Goal: Task Accomplishment & Management: Manage account settings

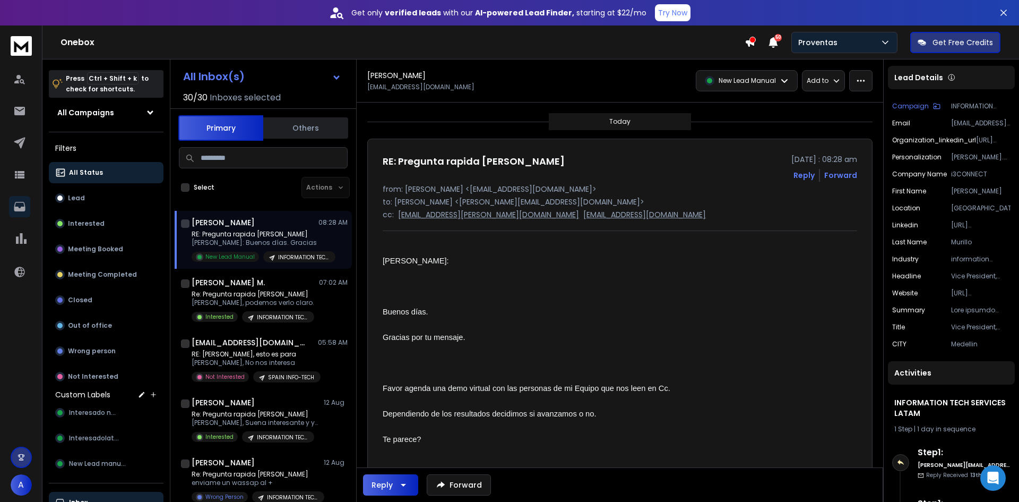
click at [831, 45] on p "Proventas" at bounding box center [820, 42] width 44 height 11
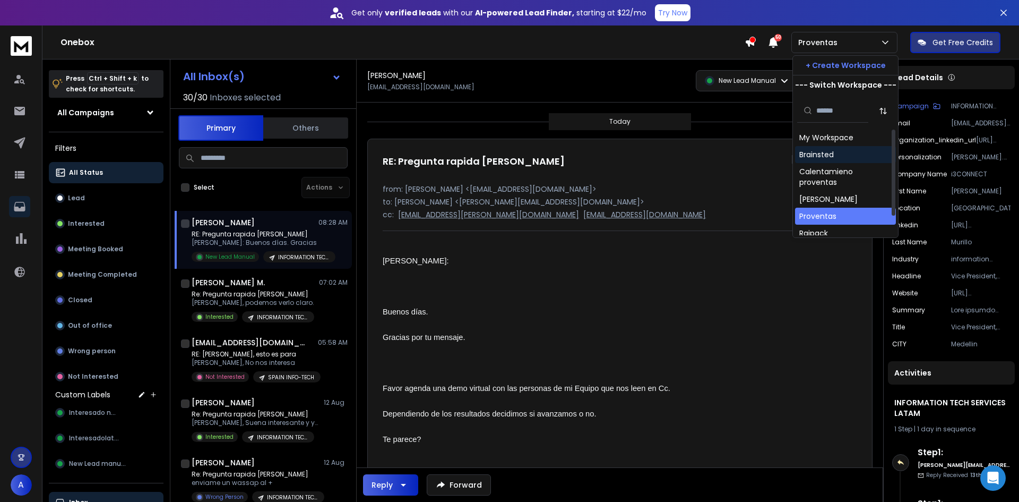
click at [832, 158] on div "Brainsted" at bounding box center [816, 154] width 34 height 11
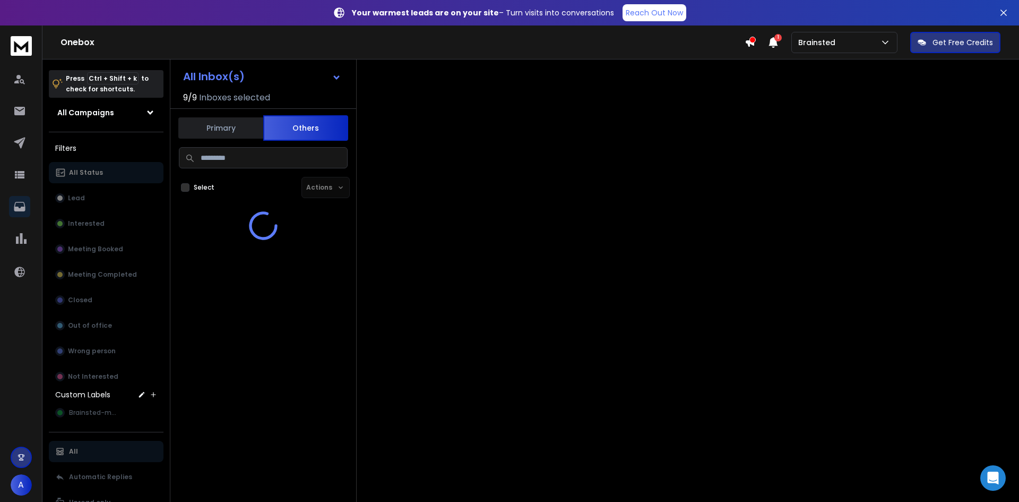
click at [309, 126] on button "Others" at bounding box center [305, 127] width 85 height 25
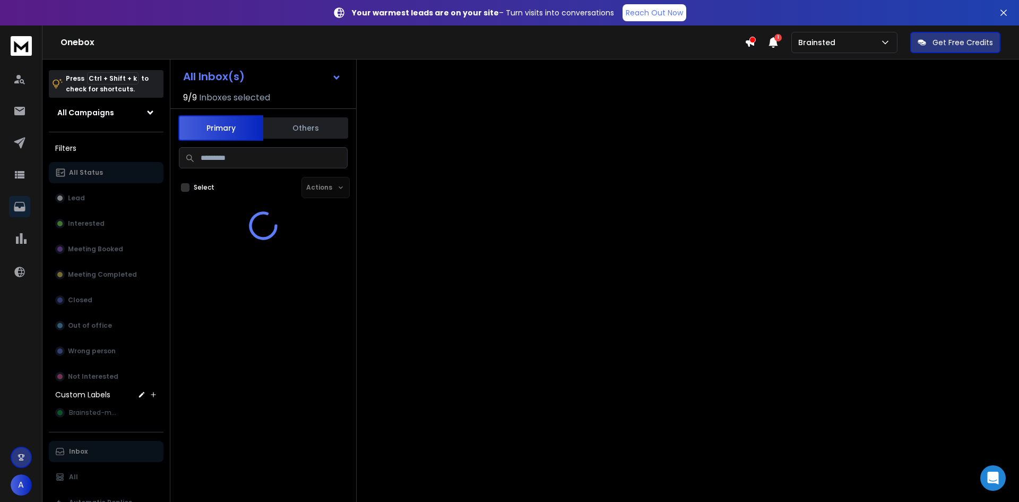
click at [240, 128] on button "Primary" at bounding box center [220, 127] width 85 height 25
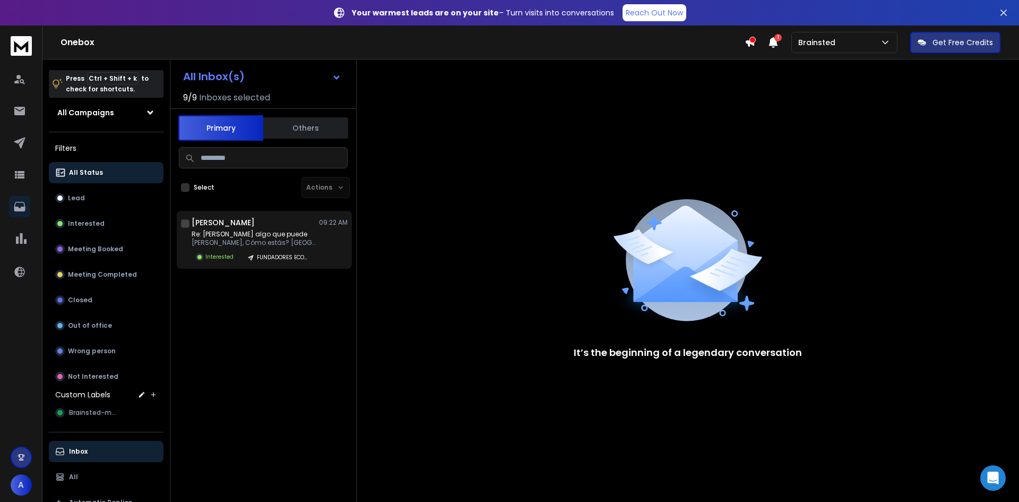
click at [287, 234] on p "Re: [PERSON_NAME] algo que puede" at bounding box center [255, 234] width 127 height 8
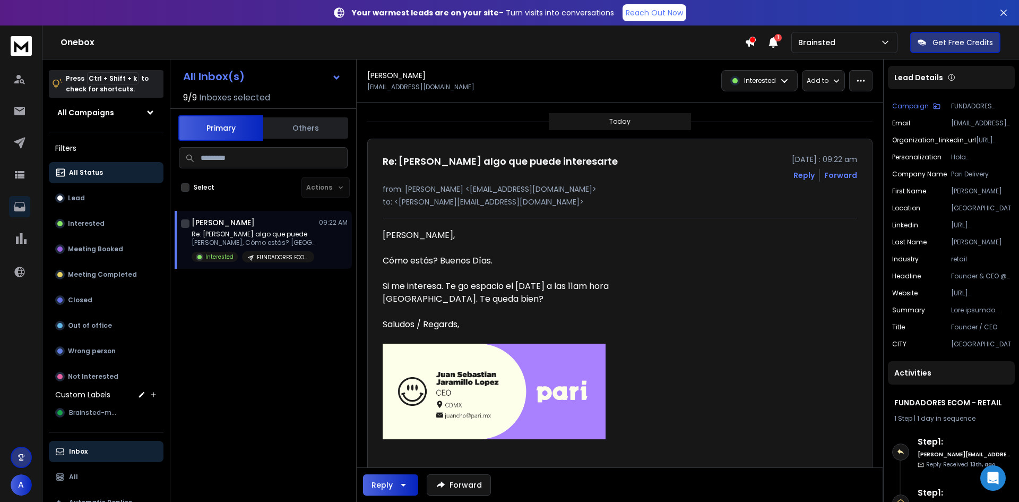
click at [284, 122] on button "Others" at bounding box center [305, 127] width 85 height 23
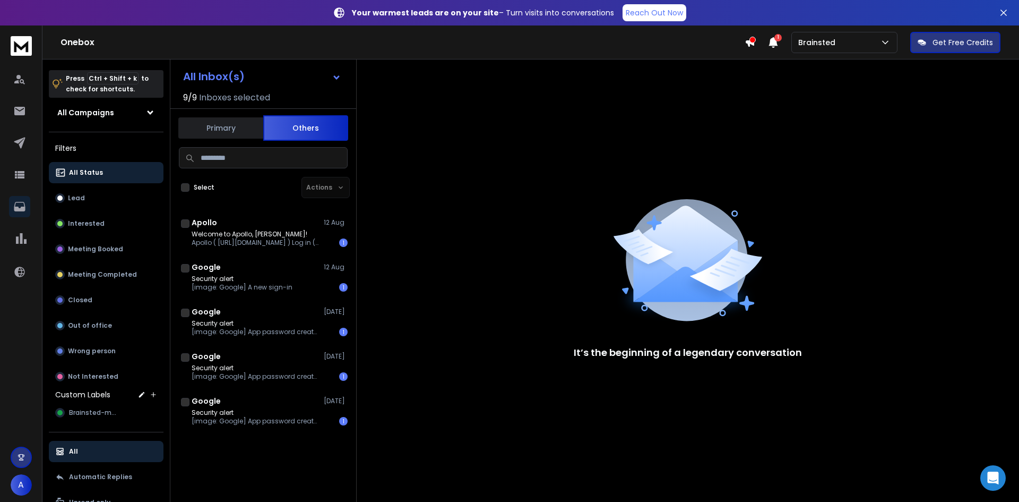
click at [220, 128] on button "Primary" at bounding box center [220, 127] width 85 height 23
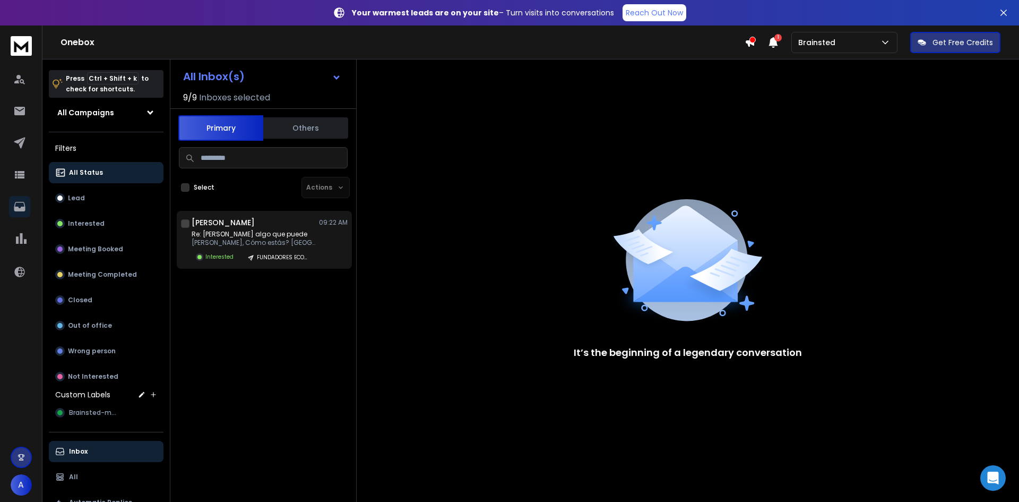
click at [320, 226] on p "09:22 AM" at bounding box center [333, 222] width 29 height 8
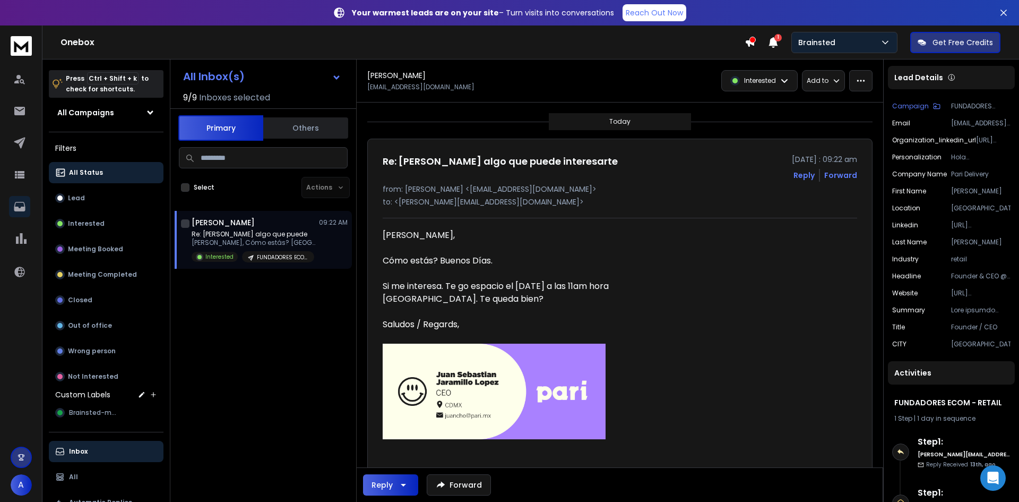
click at [814, 49] on button "Brainsted" at bounding box center [844, 42] width 106 height 21
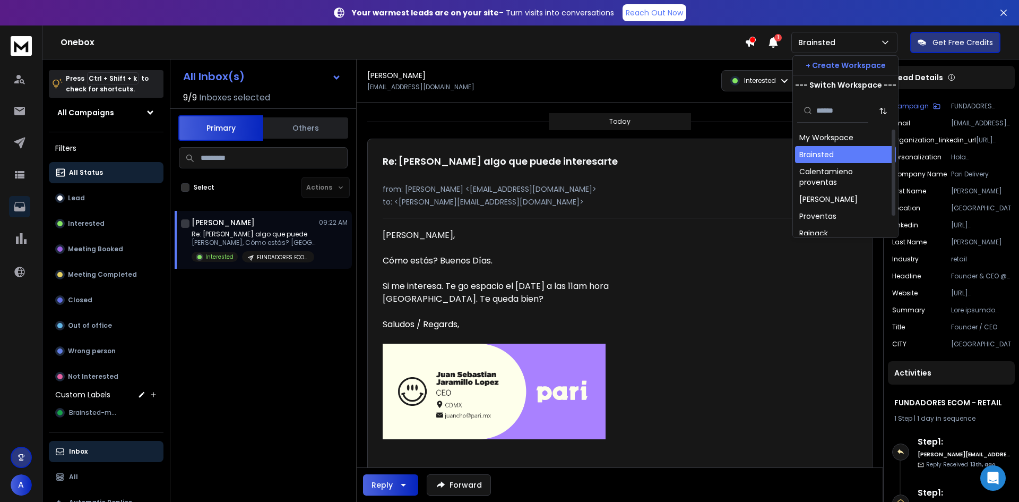
click at [808, 160] on div "Brainsted" at bounding box center [845, 154] width 101 height 17
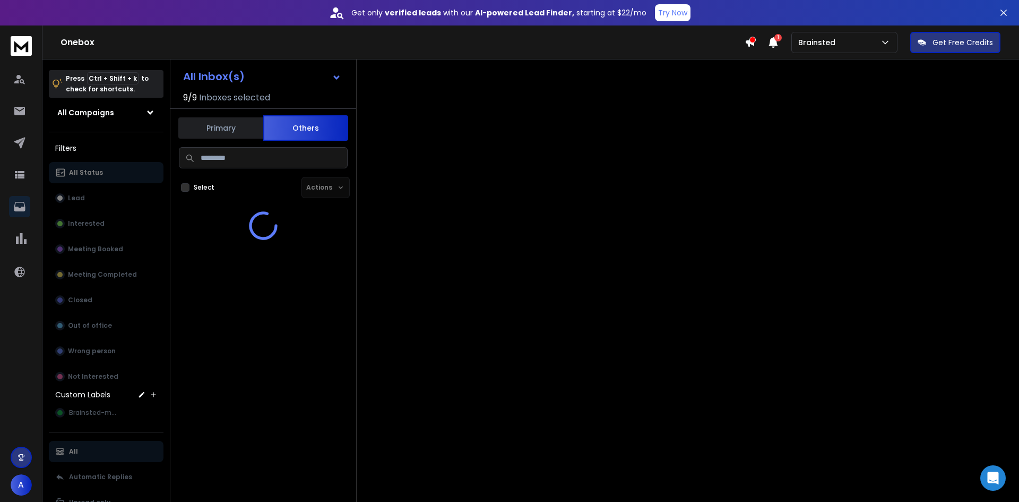
click at [332, 126] on button "Others" at bounding box center [305, 127] width 85 height 25
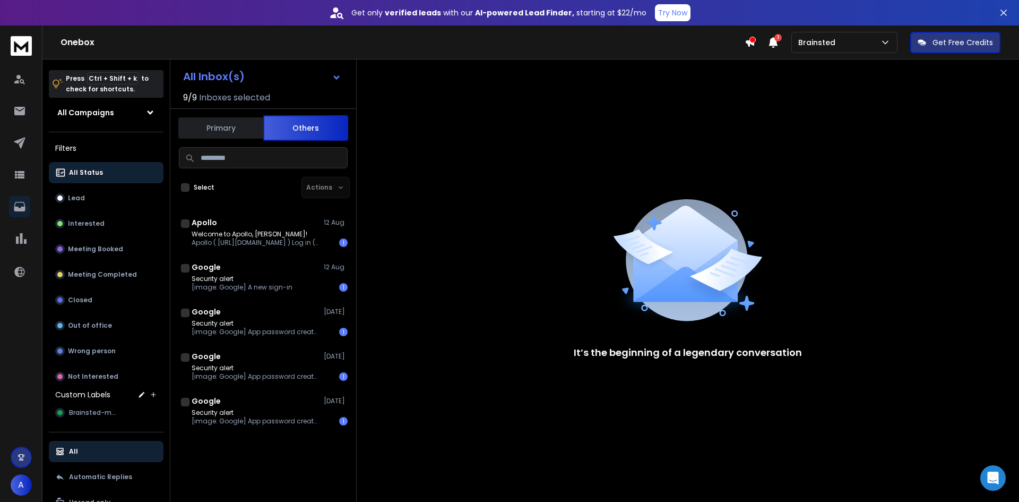
click at [248, 125] on button "Primary" at bounding box center [220, 127] width 85 height 23
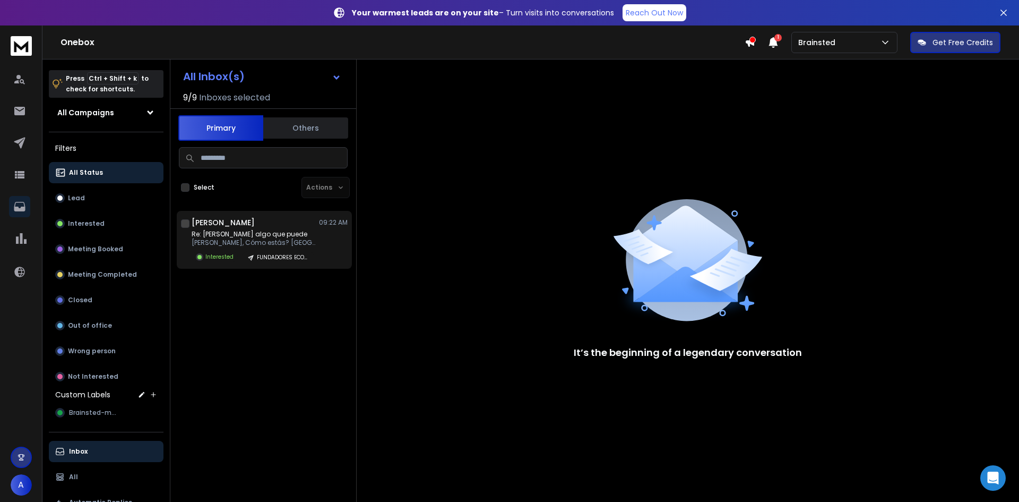
click at [327, 226] on p "09:22 AM" at bounding box center [333, 222] width 29 height 8
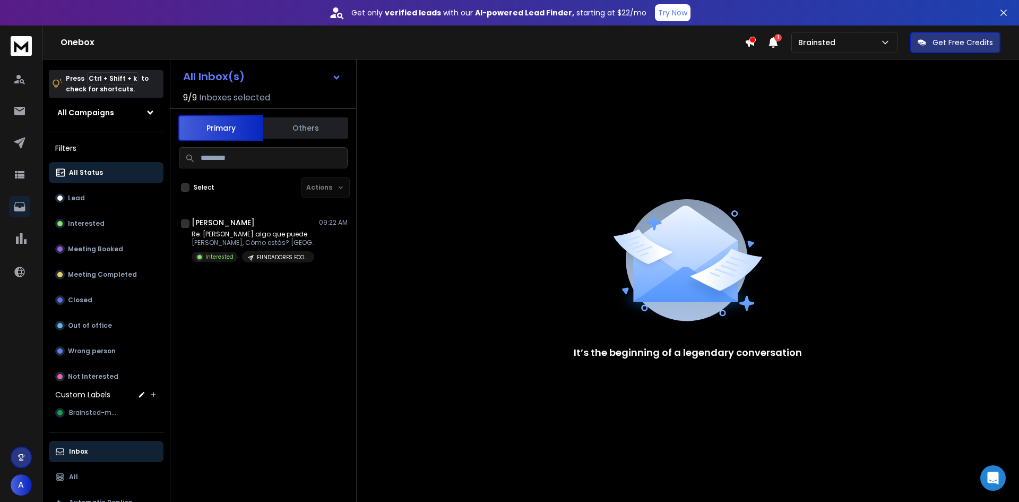
click at [292, 128] on button "Others" at bounding box center [305, 127] width 85 height 23
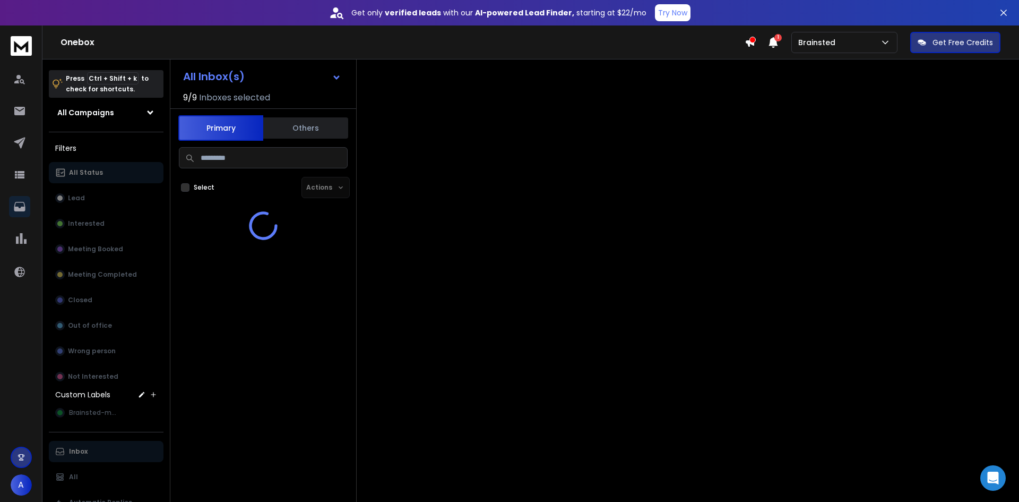
click at [233, 134] on button "Primary" at bounding box center [220, 127] width 85 height 25
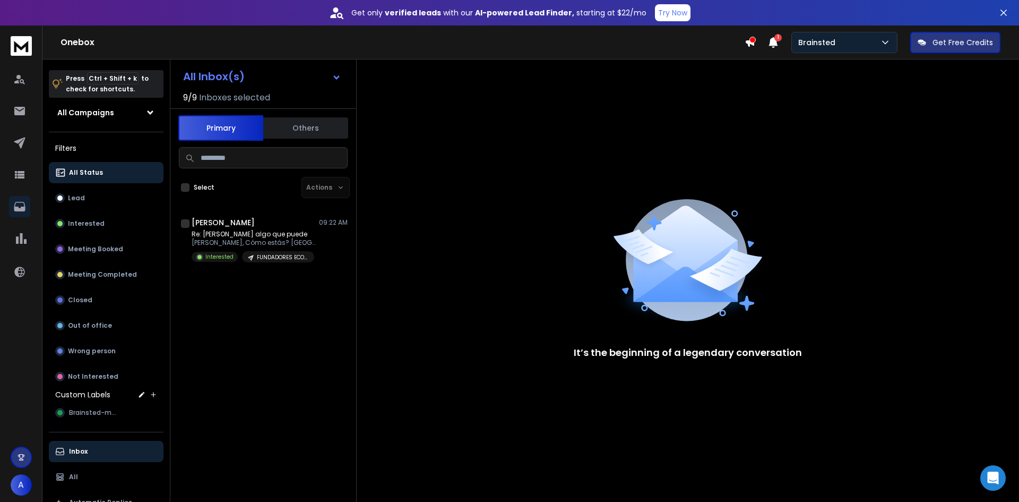
click at [821, 49] on button "Brainsted" at bounding box center [844, 42] width 106 height 21
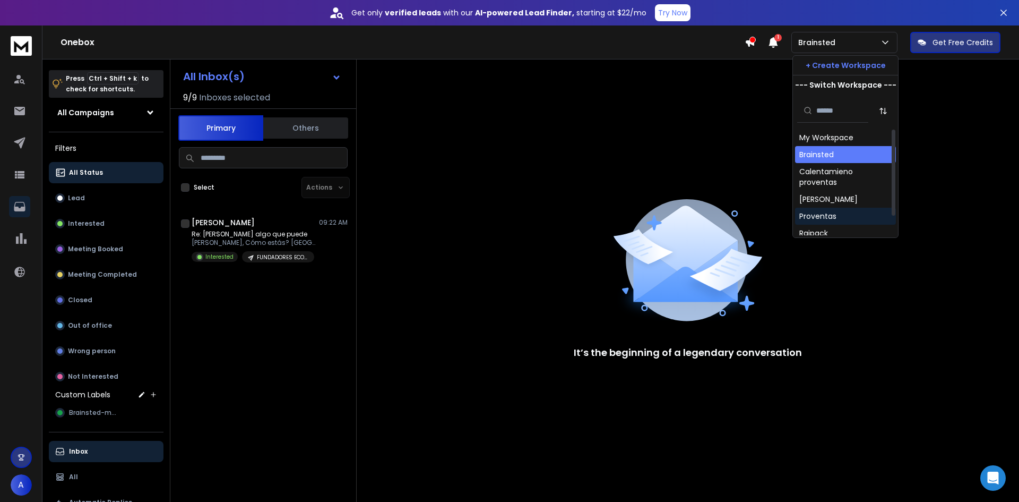
click at [830, 218] on div "Proventas" at bounding box center [817, 216] width 37 height 11
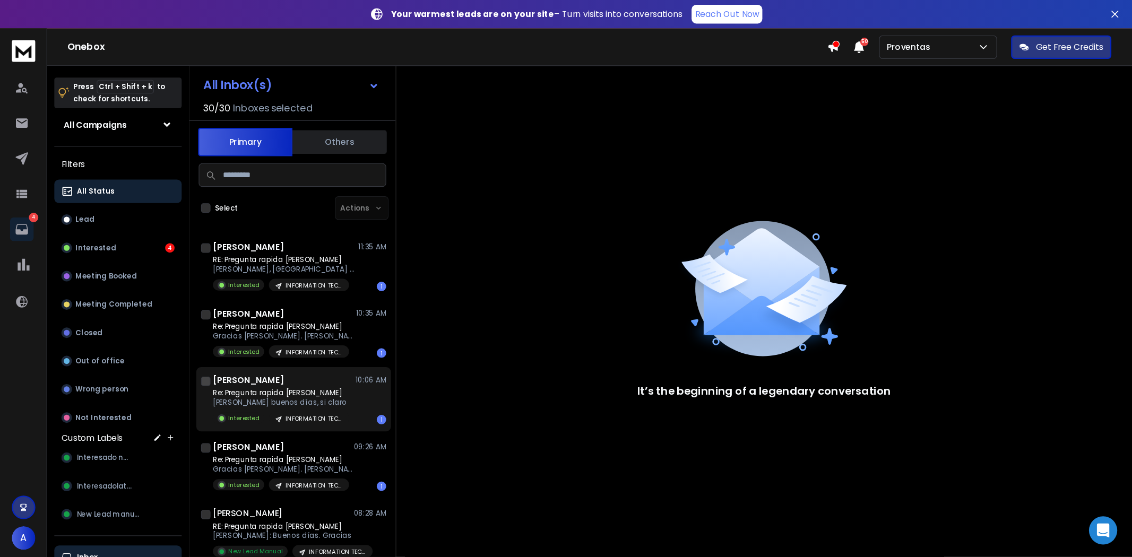
scroll to position [53, 0]
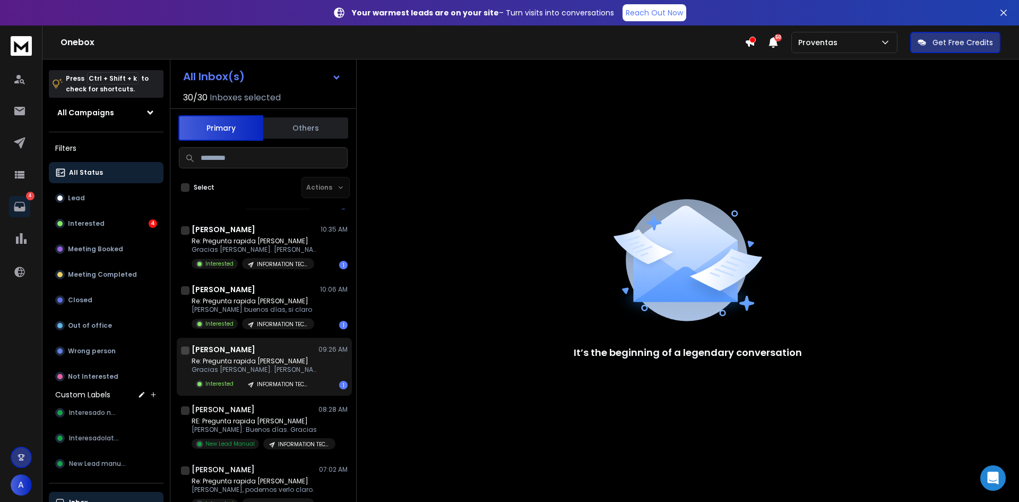
click at [310, 356] on div "Daniel Salcedo 09:26 AM Re: Pregunta rapida Daniela Gracias Dani. Andrés, recib…" at bounding box center [270, 366] width 156 height 45
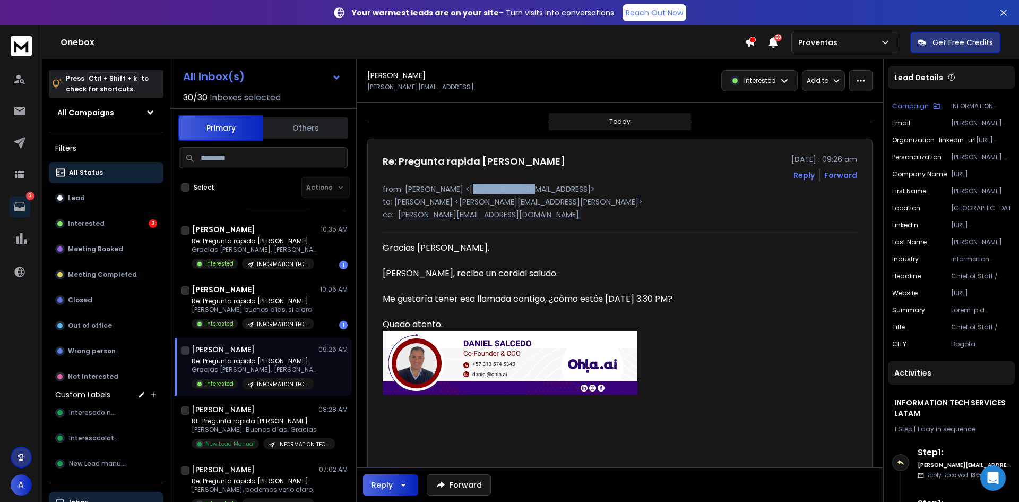
drag, startPoint x: 521, startPoint y: 186, endPoint x: 464, endPoint y: 186, distance: 56.8
click at [464, 186] on p "from: [PERSON_NAME] <[PERSON_NAME][EMAIL_ADDRESS]>" at bounding box center [620, 189] width 474 height 11
copy p "[PERSON_NAME][EMAIL_ADDRESS]"
drag, startPoint x: 590, startPoint y: 204, endPoint x: 480, endPoint y: 198, distance: 109.5
click at [480, 198] on p "to: [PERSON_NAME] <[PERSON_NAME][EMAIL_ADDRESS][PERSON_NAME]>" at bounding box center [620, 201] width 474 height 11
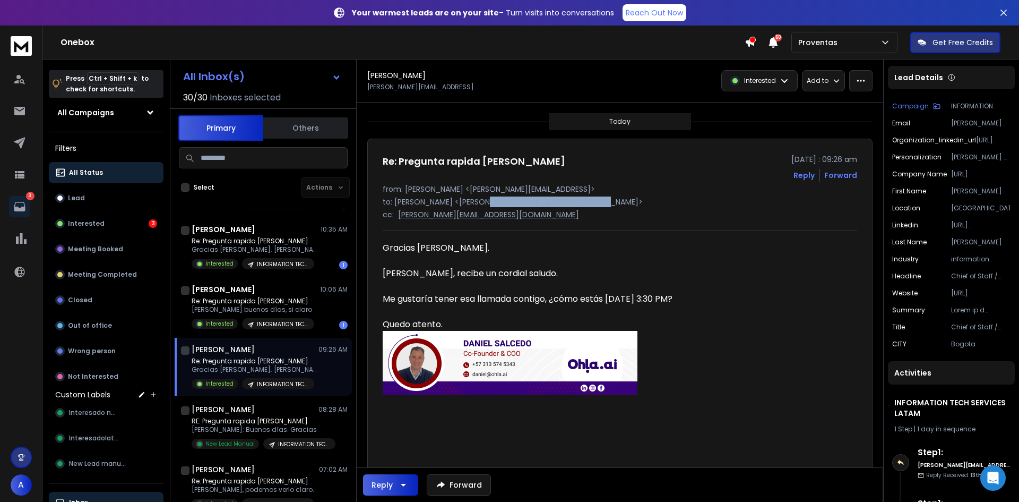
copy p "[PERSON_NAME][EMAIL_ADDRESS][PERSON_NAME]"
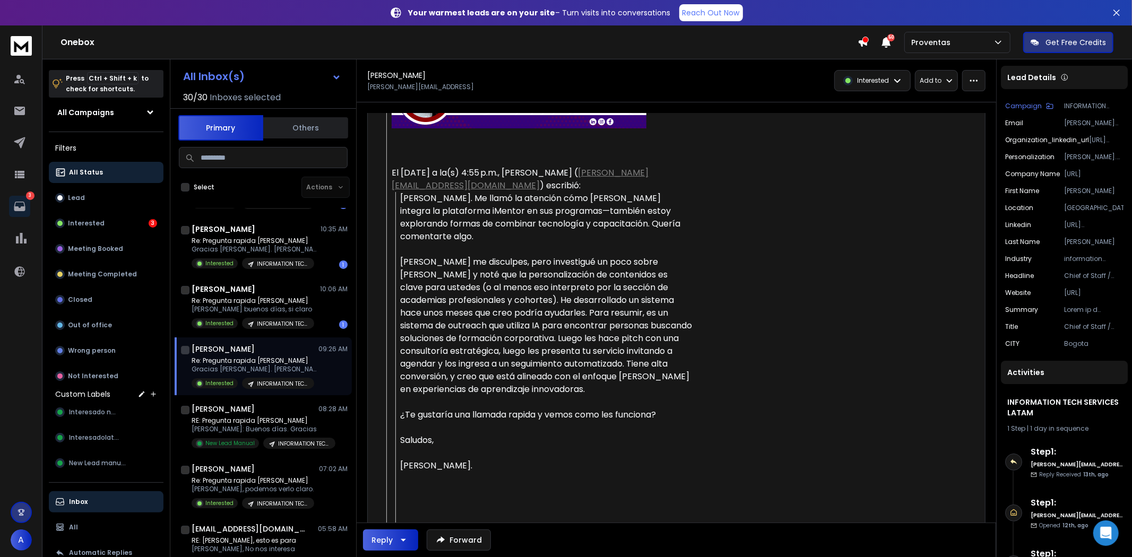
scroll to position [759, 0]
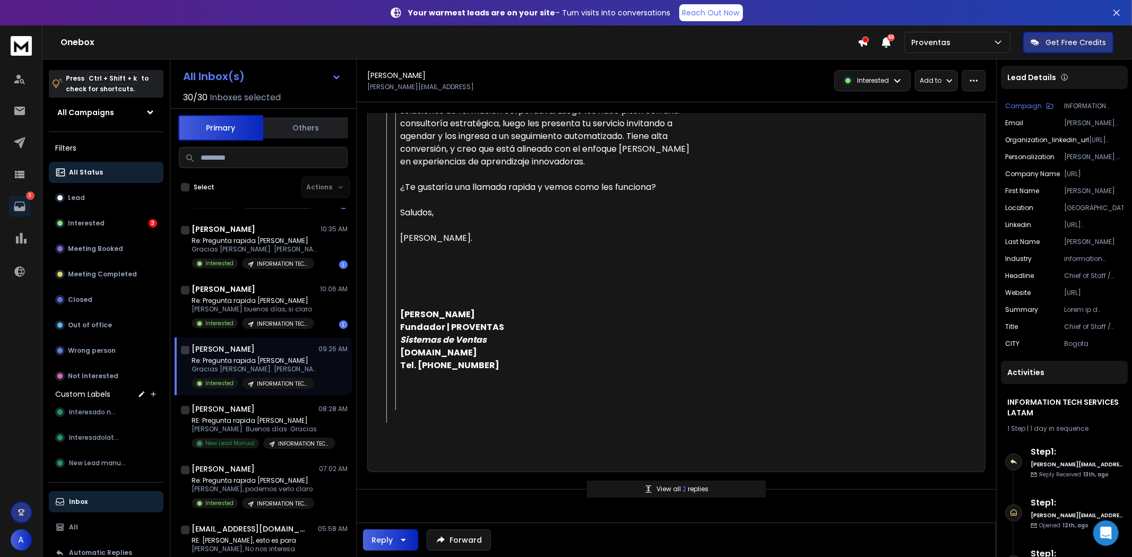
click at [691, 490] on p "View all 2 replies" at bounding box center [683, 489] width 52 height 8
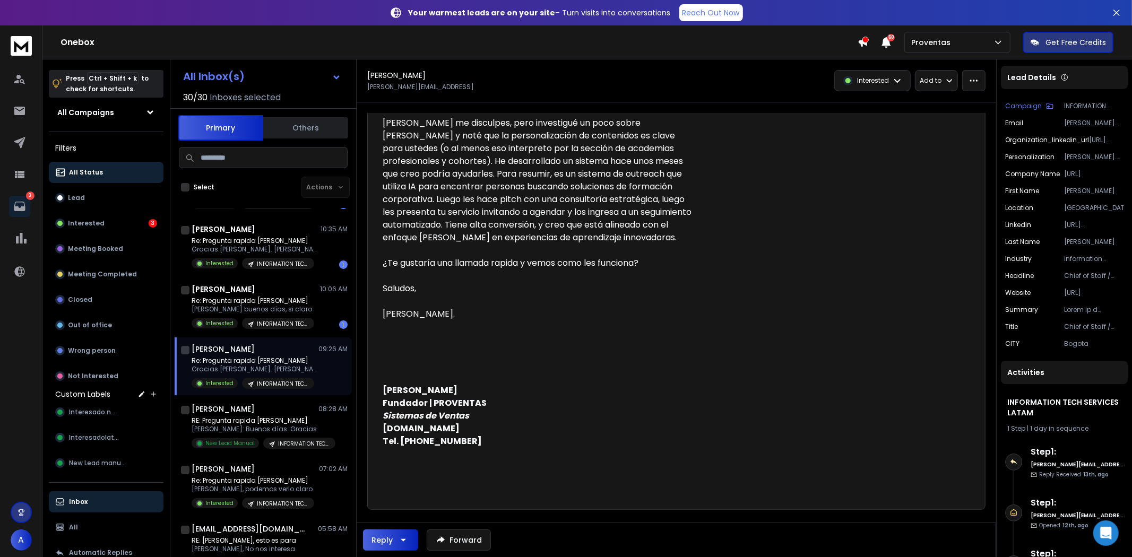
scroll to position [1889, 0]
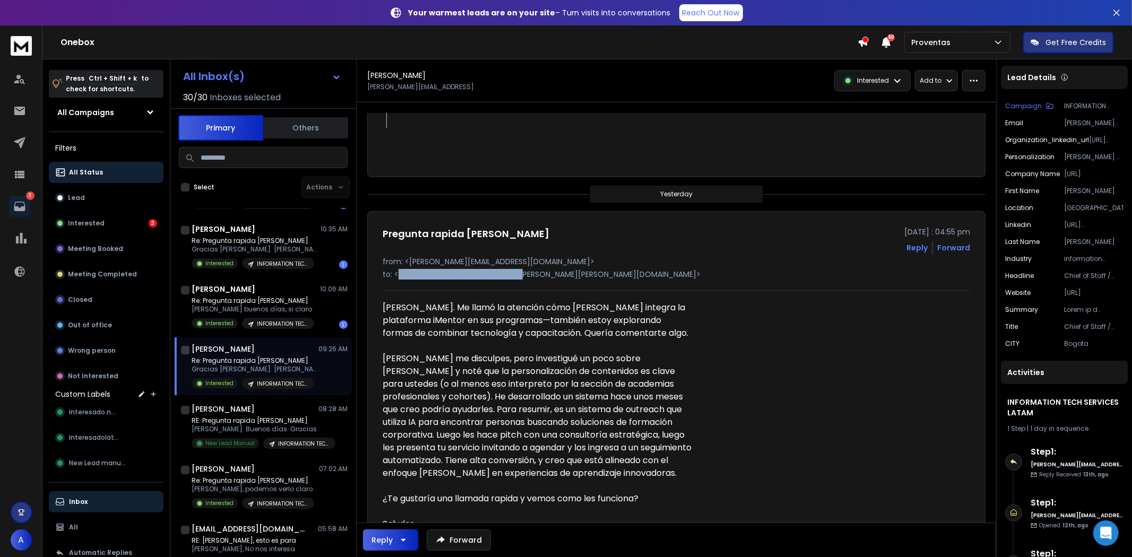
drag, startPoint x: 516, startPoint y: 261, endPoint x: 396, endPoint y: 261, distance: 119.9
click at [396, 269] on p "to: <[PERSON_NAME][EMAIL_ADDRESS][PERSON_NAME][PERSON_NAME][DOMAIN_NAME]>" at bounding box center [677, 274] width 588 height 11
copy p "[PERSON_NAME][EMAIL_ADDRESS][PERSON_NAME][PERSON_NAME][DOMAIN_NAME]"
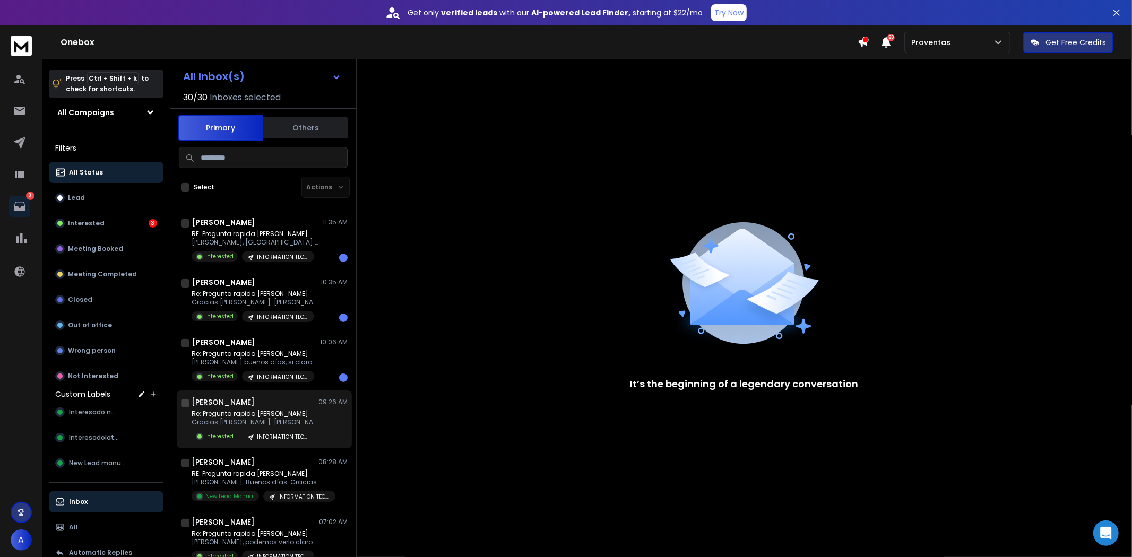
click at [287, 404] on div "[PERSON_NAME] 09:26 AM" at bounding box center [270, 402] width 156 height 11
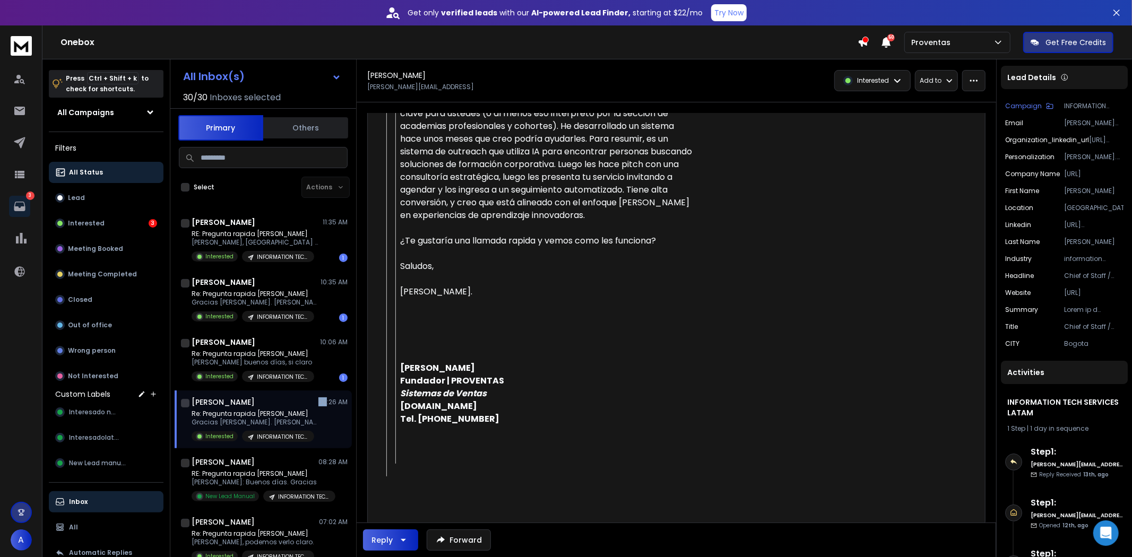
scroll to position [759, 0]
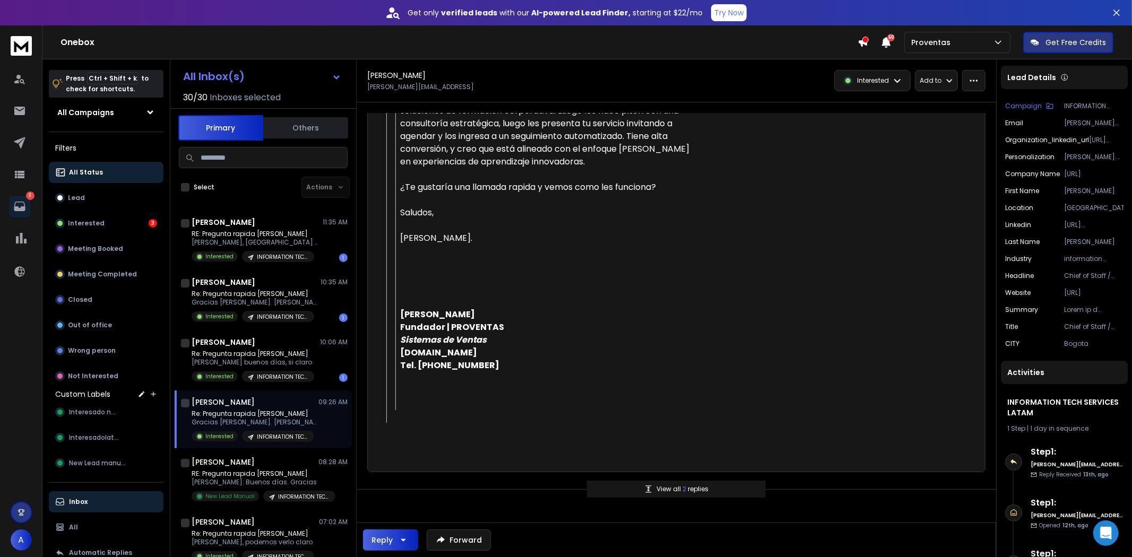
click at [712, 492] on div "View all 2 replies" at bounding box center [676, 489] width 178 height 17
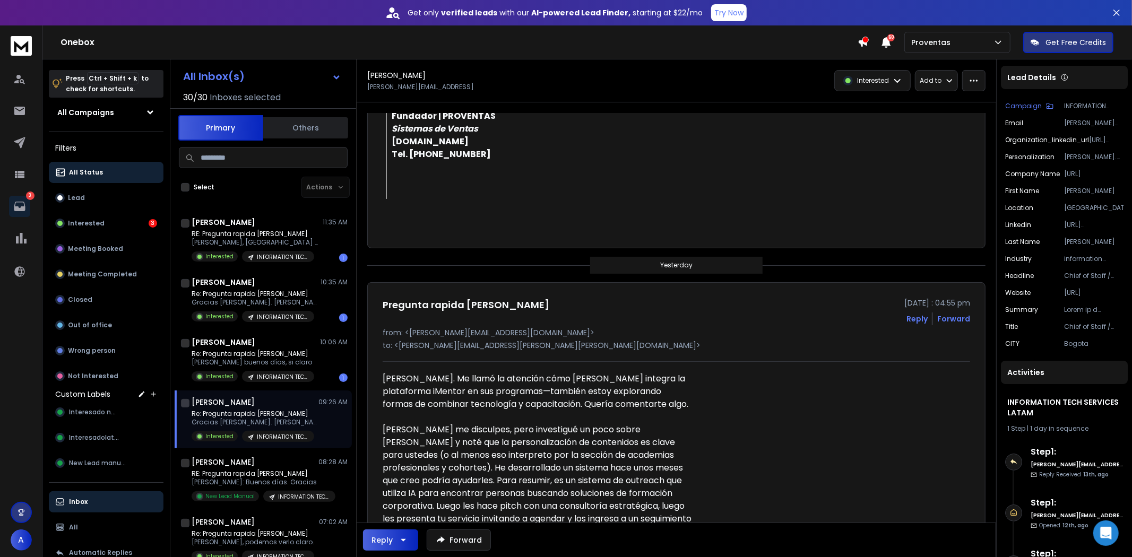
scroll to position [1771, 0]
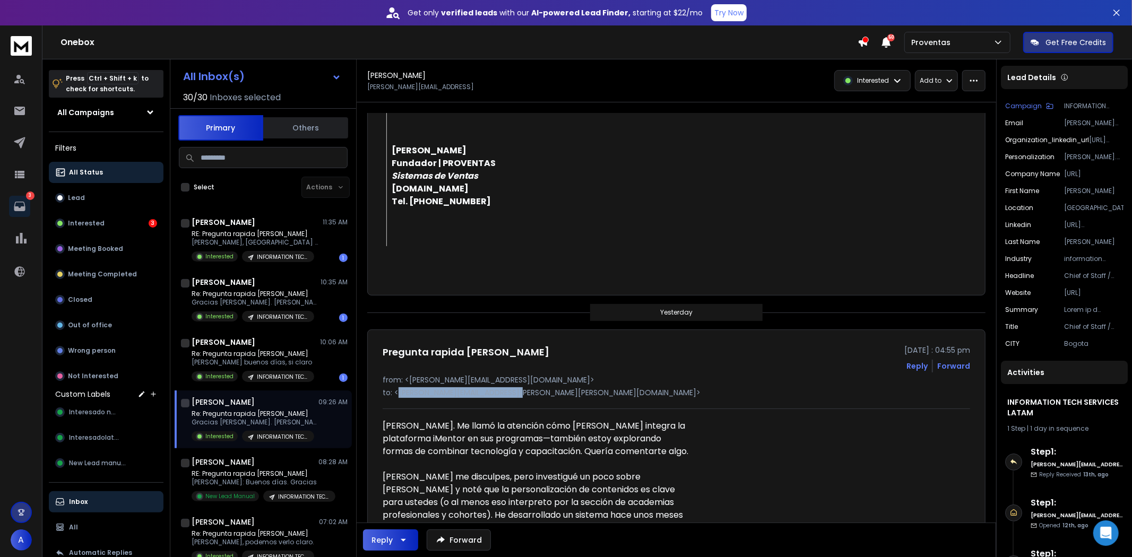
drag, startPoint x: 517, startPoint y: 383, endPoint x: 397, endPoint y: 385, distance: 120.5
click at [397, 387] on p "to: <[PERSON_NAME][EMAIL_ADDRESS][PERSON_NAME][PERSON_NAME][DOMAIN_NAME]>" at bounding box center [677, 392] width 588 height 11
copy p "[PERSON_NAME][EMAIL_ADDRESS][PERSON_NAME][PERSON_NAME][DOMAIN_NAME]"
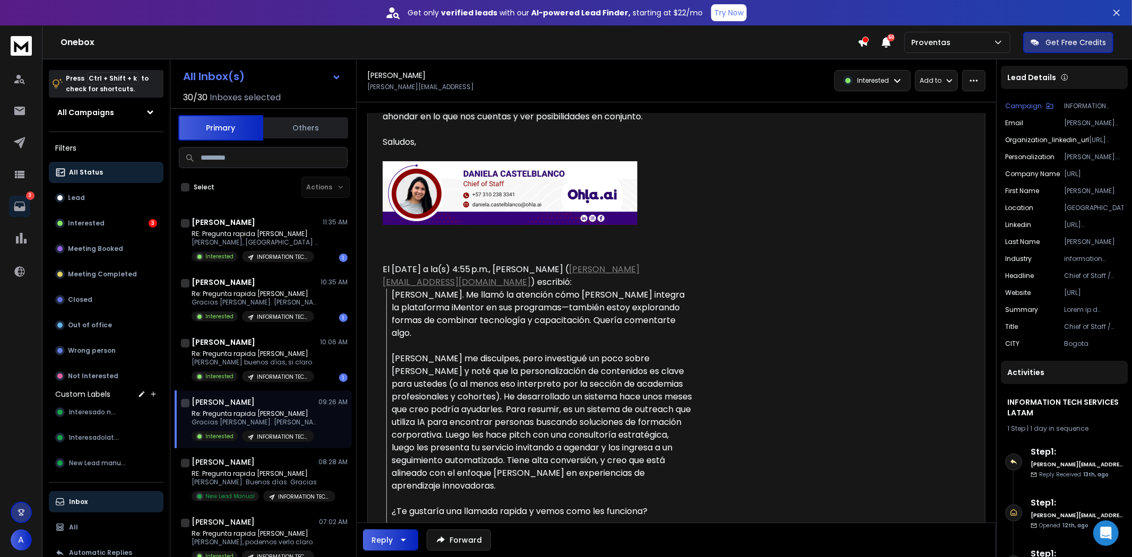
scroll to position [1240, 0]
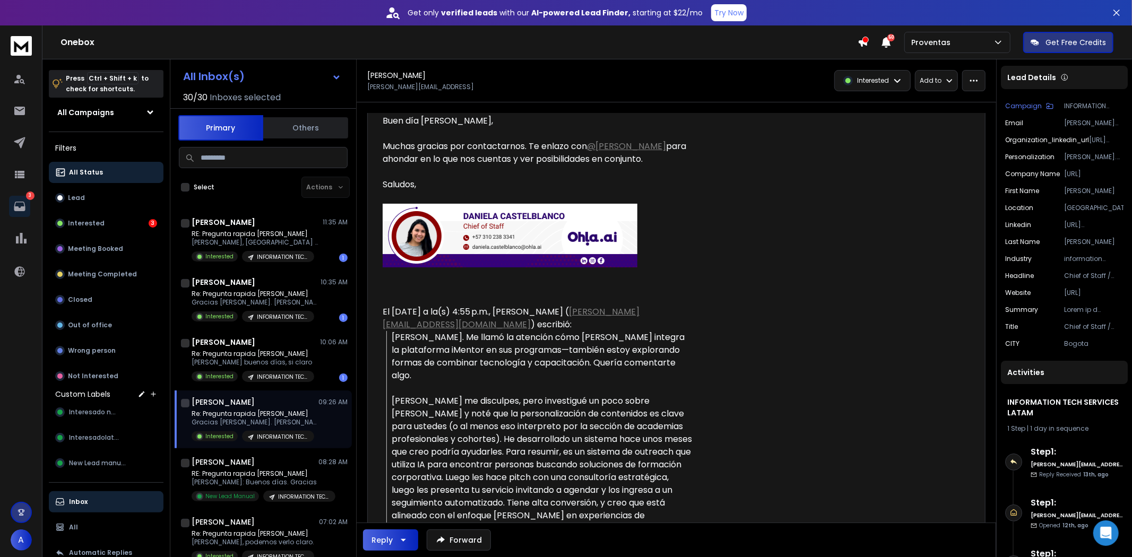
click at [905, 87] on div "Interested" at bounding box center [872, 81] width 75 height 20
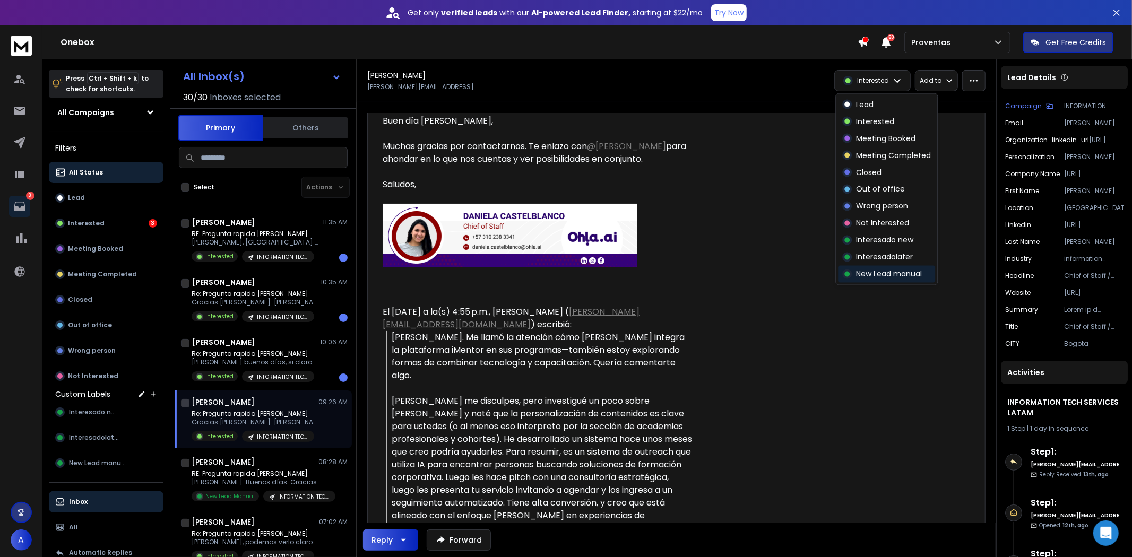
click at [897, 271] on p "New Lead manual" at bounding box center [889, 274] width 66 height 11
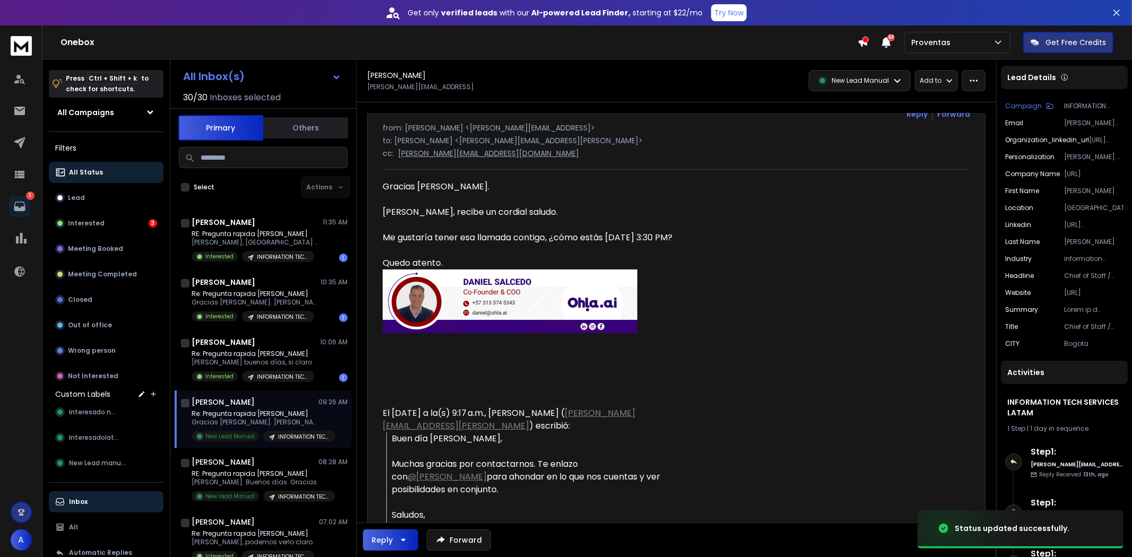
scroll to position [0, 0]
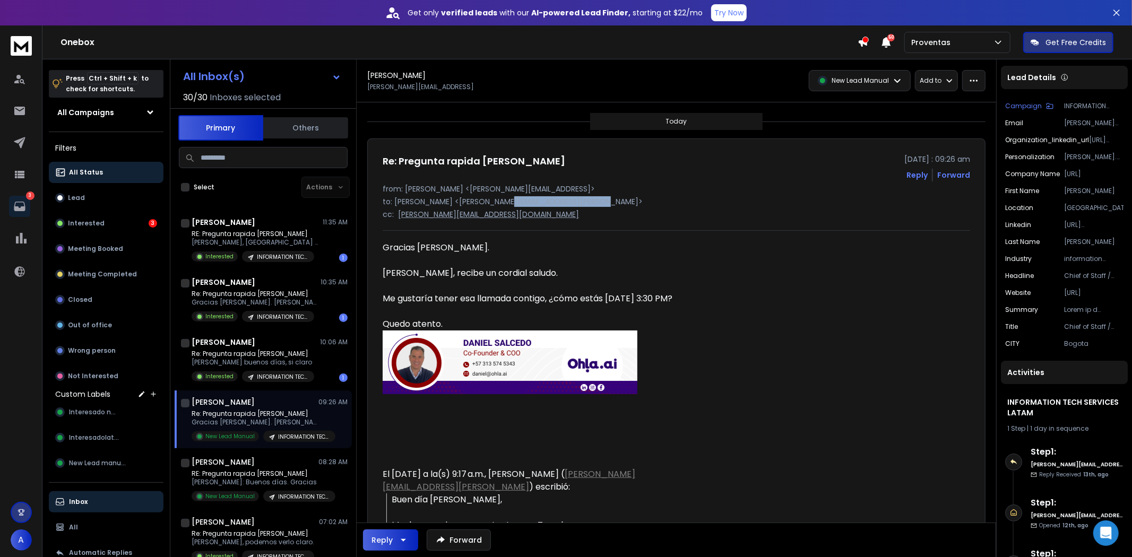
drag, startPoint x: 591, startPoint y: 201, endPoint x: 501, endPoint y: 204, distance: 89.8
click at [501, 204] on p "to: Daniela Castelblanco <daniela.castelblanco@ohla.ai>" at bounding box center [677, 201] width 588 height 11
drag, startPoint x: 519, startPoint y: 183, endPoint x: 469, endPoint y: 190, distance: 50.4
click at [466, 189] on div "Re: Pregunta rapida Daniela 13 August 2025 : 09:26 am Reply Forward from: Danie…" at bounding box center [677, 187] width 588 height 66
click at [510, 188] on p "from: Daniel Salcedo <daniel@ohla.ai>" at bounding box center [677, 189] width 588 height 11
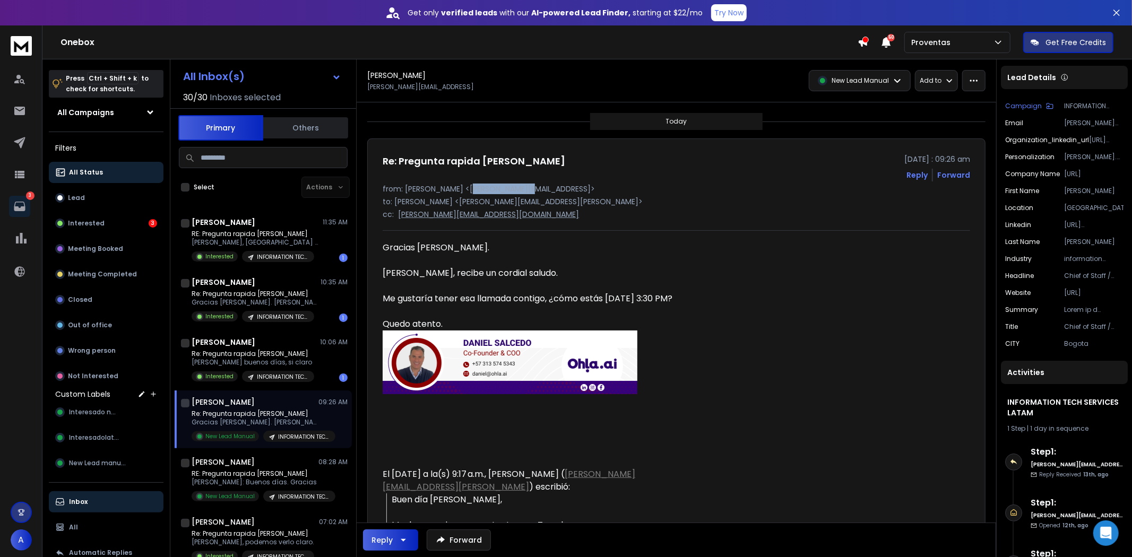
drag, startPoint x: 522, startPoint y: 189, endPoint x: 465, endPoint y: 189, distance: 56.8
click at [465, 189] on p "from: Daniel Salcedo <daniel@ohla.ai>" at bounding box center [677, 189] width 588 height 11
copy p "daniel@ohla.ai"
click at [497, 189] on p "from: Daniel Salcedo <daniel@ohla.ai>" at bounding box center [677, 189] width 588 height 11
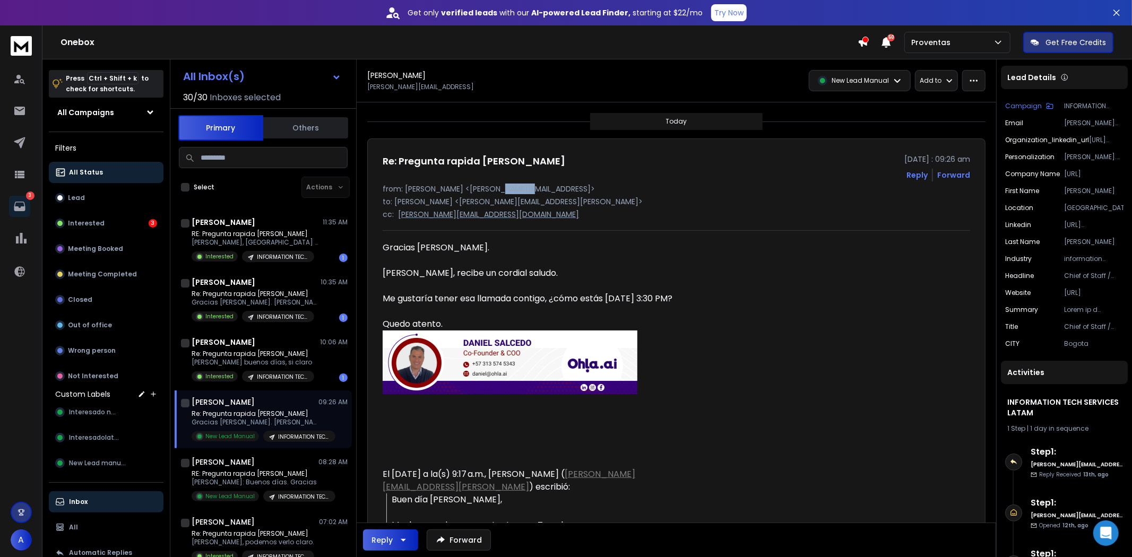
drag, startPoint x: 520, startPoint y: 190, endPoint x: 496, endPoint y: 193, distance: 24.6
click at [496, 193] on p "from: Daniel Salcedo <daniel@ohla.ai>" at bounding box center [677, 189] width 588 height 11
copy p "ohla.ai"
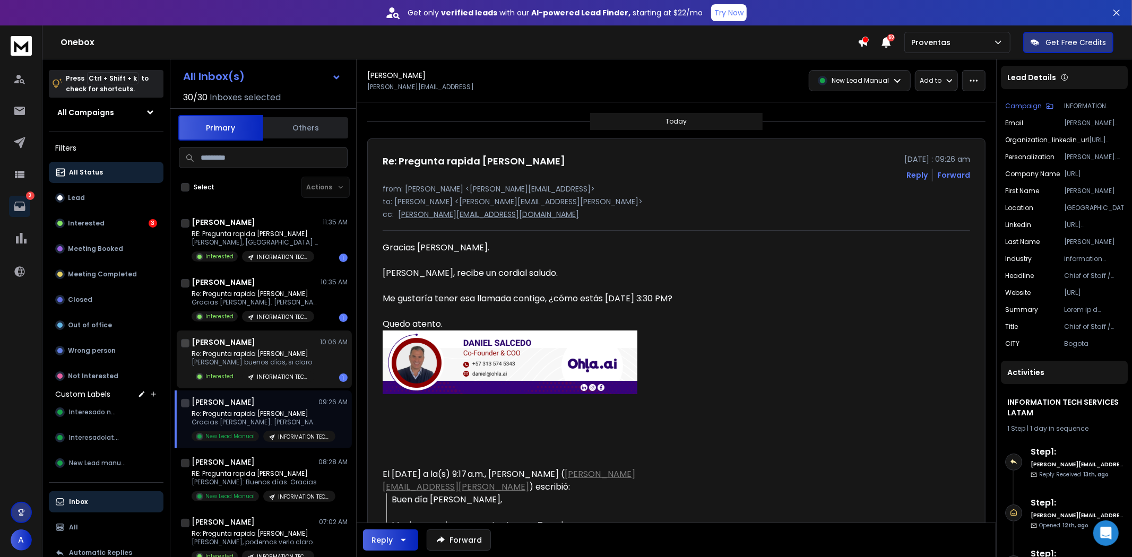
click at [308, 357] on p "Re: Pregunta rapida John" at bounding box center [253, 354] width 123 height 8
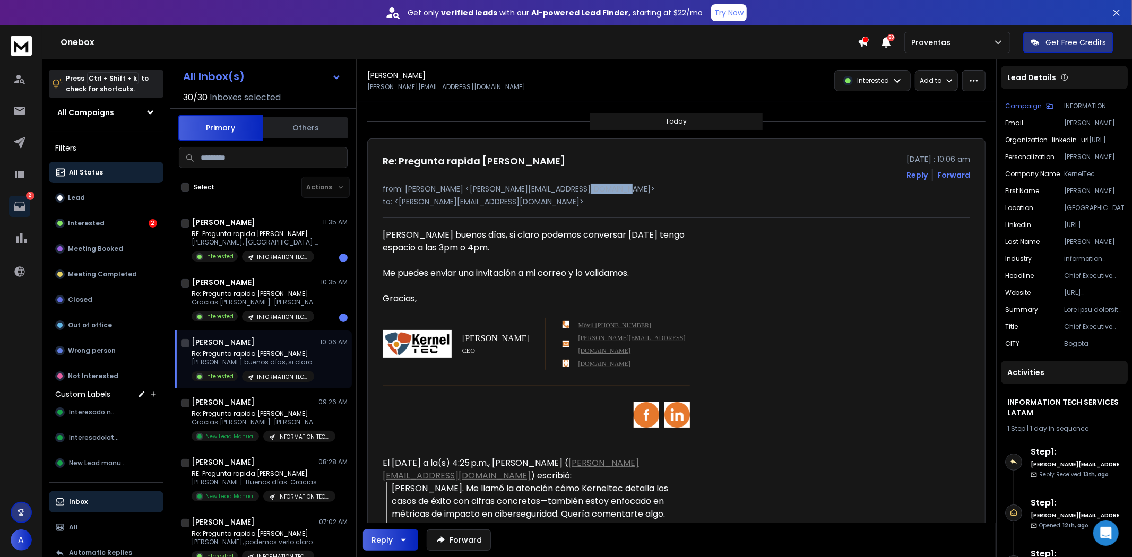
drag, startPoint x: 602, startPoint y: 188, endPoint x: 564, endPoint y: 188, distance: 38.2
click at [564, 188] on p "from: John Carlos Florez Echeverry <jcflorez@kerneltec.com>" at bounding box center [677, 189] width 588 height 11
click at [14, 211] on icon at bounding box center [19, 207] width 11 height 10
click at [963, 45] on div "Proventas" at bounding box center [957, 42] width 92 height 11
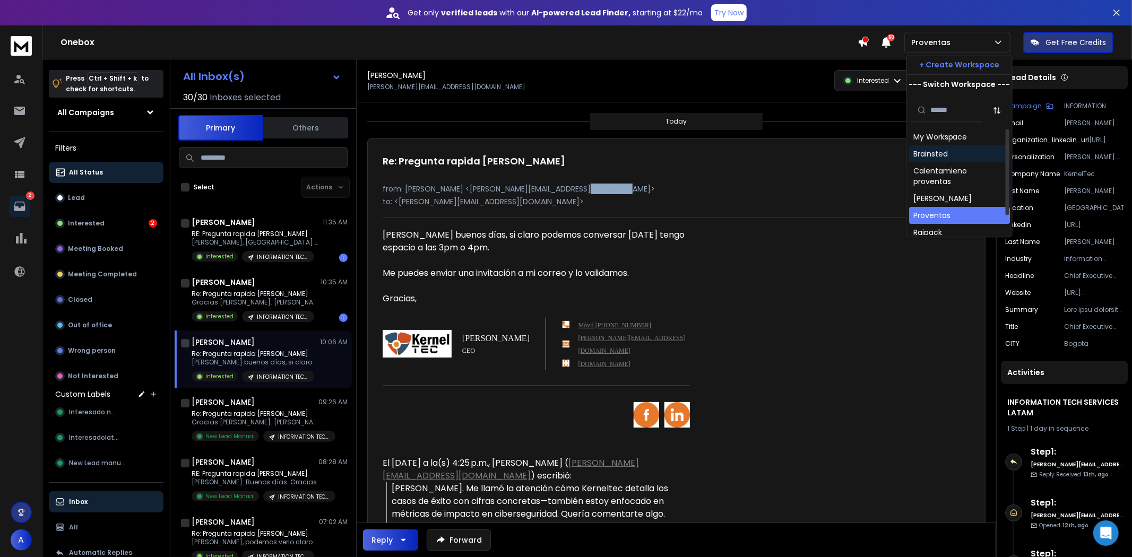
click at [946, 161] on div "Brainsted" at bounding box center [959, 153] width 101 height 17
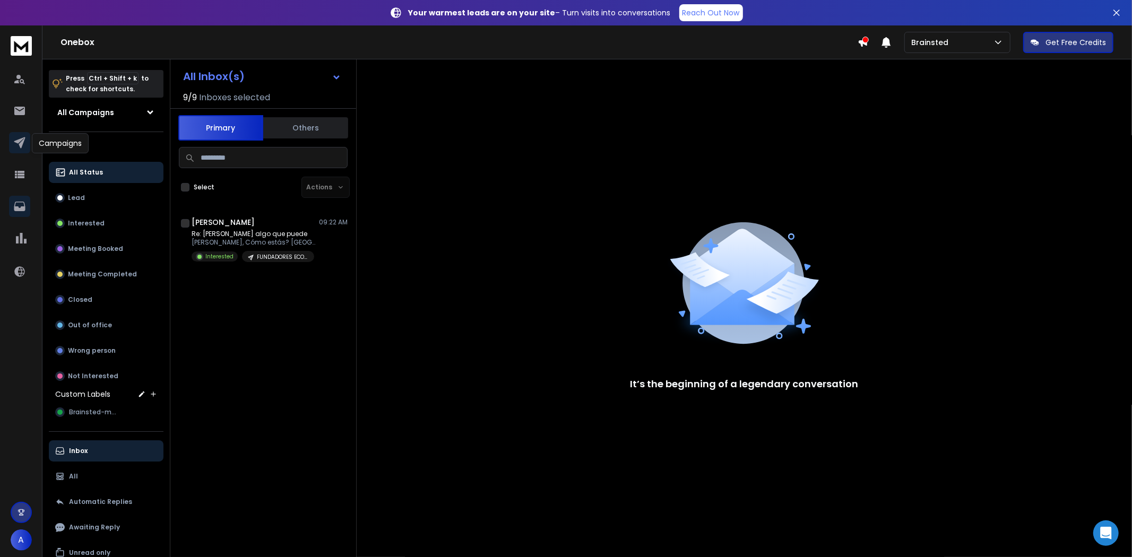
click at [16, 141] on icon at bounding box center [19, 142] width 11 height 11
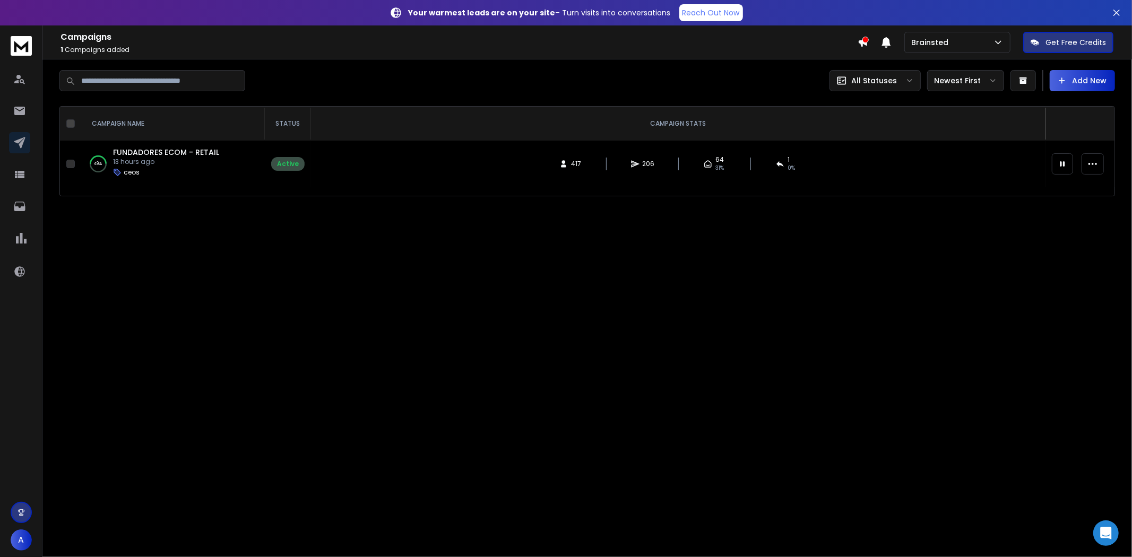
click at [138, 150] on span "FUNDADORES ECOM - RETAIL" at bounding box center [166, 152] width 106 height 11
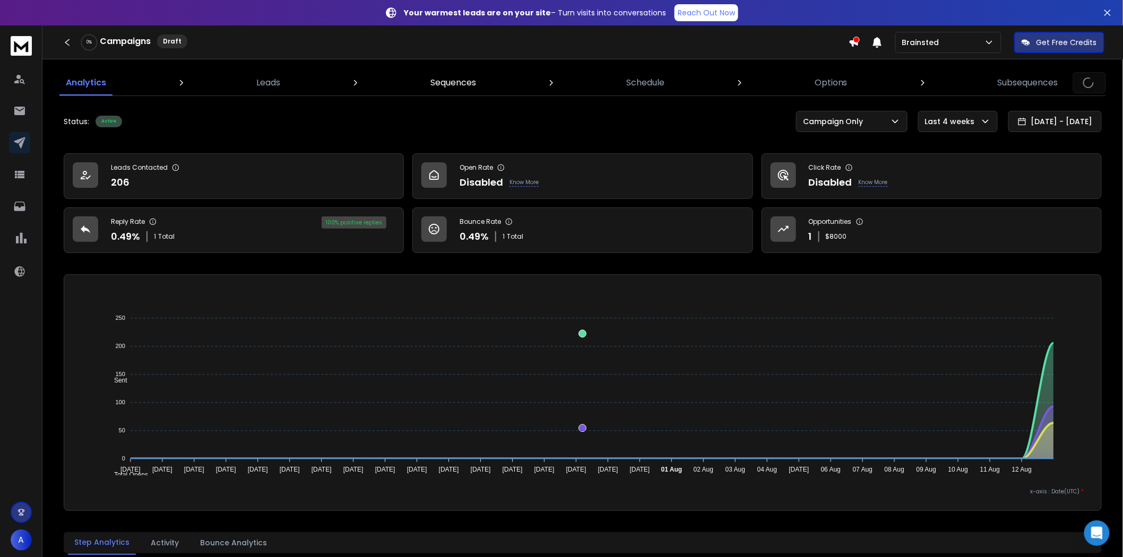
click at [466, 80] on p "Sequences" at bounding box center [453, 82] width 46 height 13
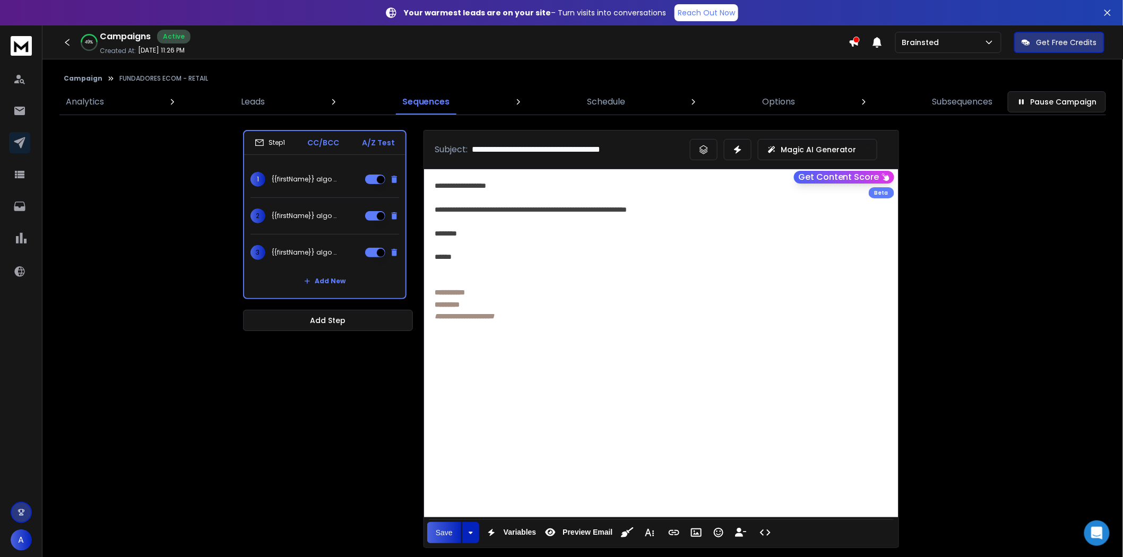
drag, startPoint x: 662, startPoint y: 146, endPoint x: 530, endPoint y: 154, distance: 133.0
click at [530, 154] on input "**********" at bounding box center [576, 149] width 208 height 13
click at [473, 151] on input "**********" at bounding box center [576, 149] width 208 height 13
click at [549, 144] on input "**********" at bounding box center [576, 149] width 208 height 13
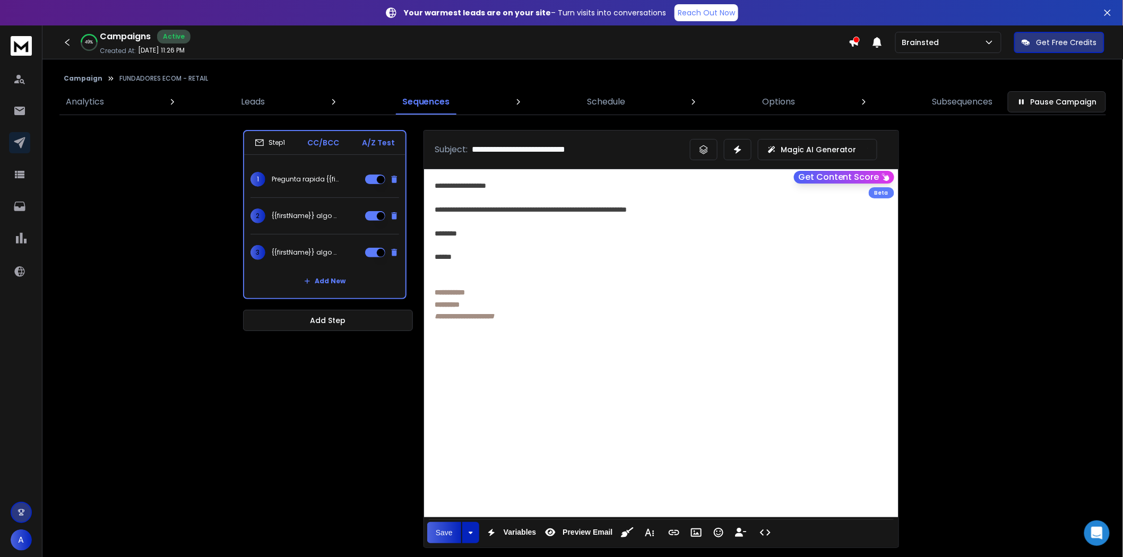
click at [549, 144] on input "**********" at bounding box center [576, 149] width 208 height 13
click at [312, 257] on div "3 {{firstName}} algo que puede interesarte" at bounding box center [295, 252] width 89 height 15
click at [307, 223] on div "2 {{firstName}} algo que puede interesarte" at bounding box center [295, 216] width 89 height 15
click at [539, 145] on input "**********" at bounding box center [576, 149] width 208 height 13
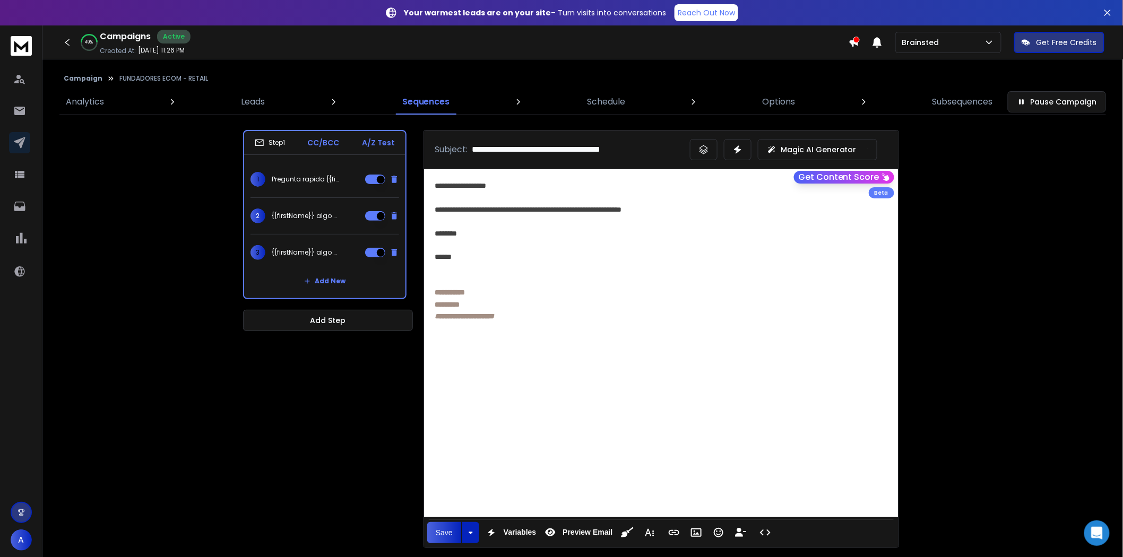
click at [539, 145] on input "**********" at bounding box center [576, 149] width 208 height 13
paste input
click at [319, 240] on div "3 {{firstName}} algo que puede interesarte" at bounding box center [325, 253] width 149 height 36
click at [299, 177] on p "Pregunta rapida {{firstName}}" at bounding box center [306, 179] width 68 height 8
click at [313, 222] on div "2 Pregunta rapida {{firstName}}" at bounding box center [295, 216] width 89 height 15
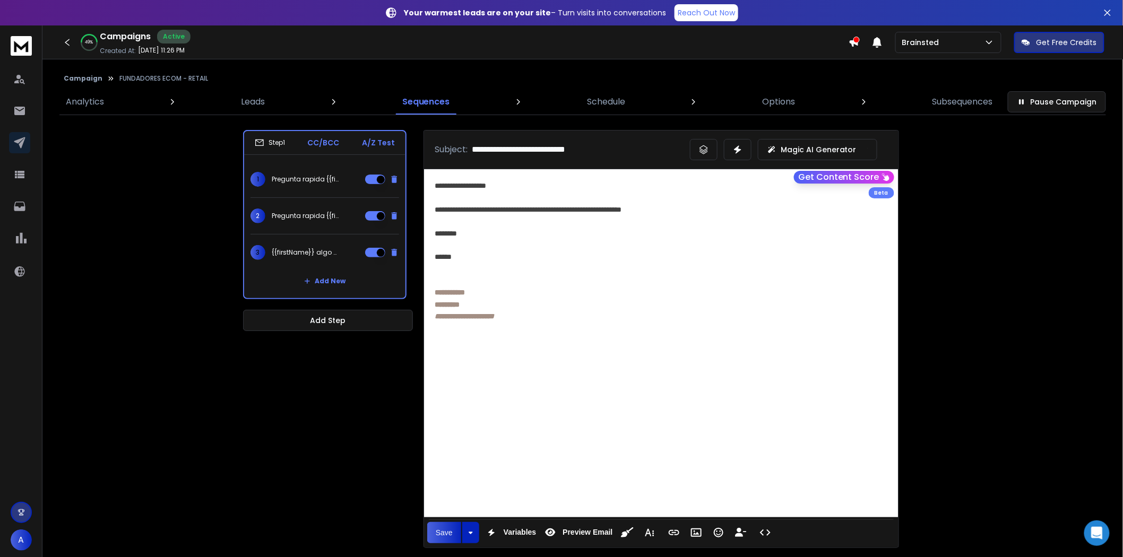
click at [329, 245] on div "3 {{firstName}} algo que puede interesarte" at bounding box center [295, 252] width 89 height 15
click at [577, 144] on input "**********" at bounding box center [576, 149] width 208 height 13
paste input
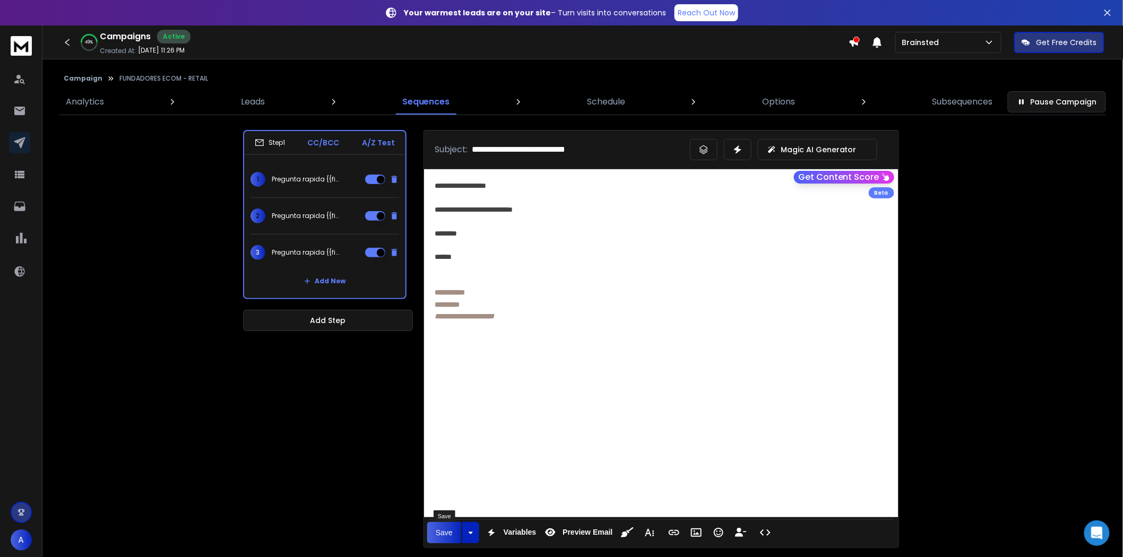
type input "**********"
click at [272, 97] on div "Analytics Leads Sequences Schedule Options Subsequences" at bounding box center [529, 101] width 940 height 25
click at [247, 103] on p "Leads" at bounding box center [253, 102] width 24 height 13
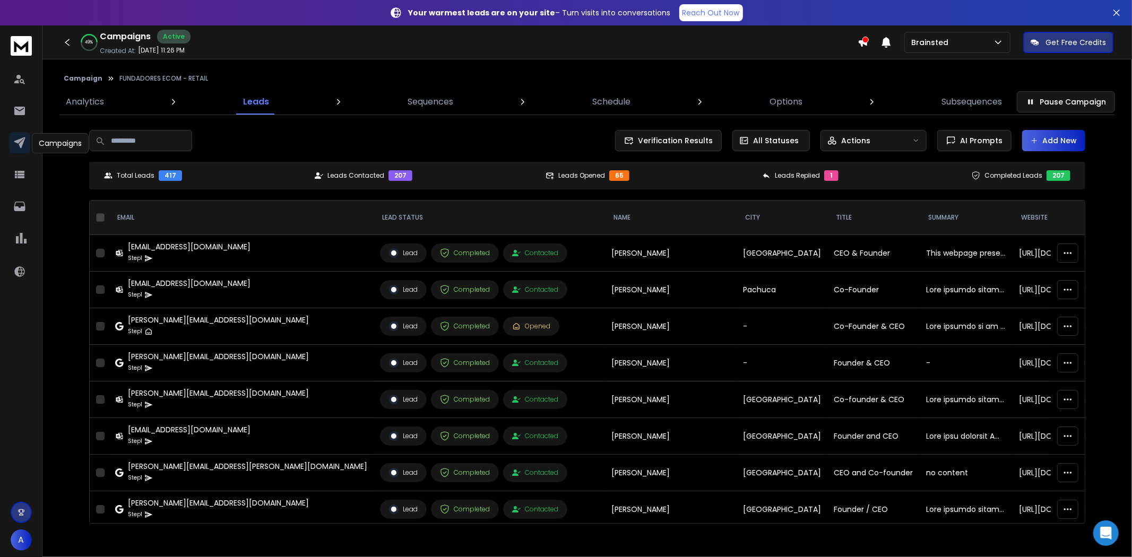
click at [15, 150] on link at bounding box center [19, 142] width 21 height 21
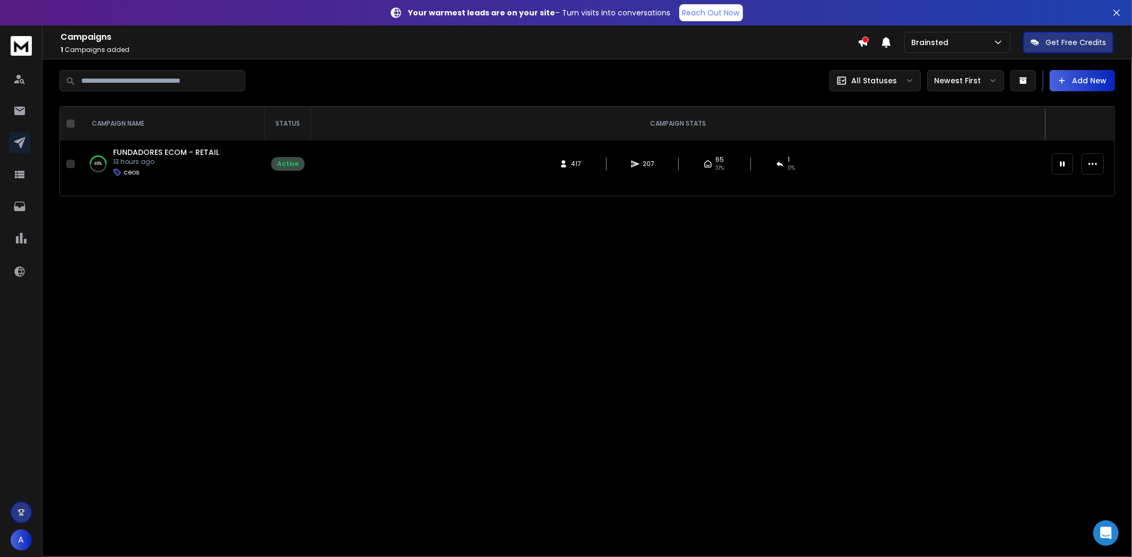
click at [269, 107] on th "STATUS" at bounding box center [288, 124] width 46 height 34
click at [4, 108] on div "A" at bounding box center [21, 293] width 42 height 536
click at [24, 108] on icon at bounding box center [19, 111] width 11 height 8
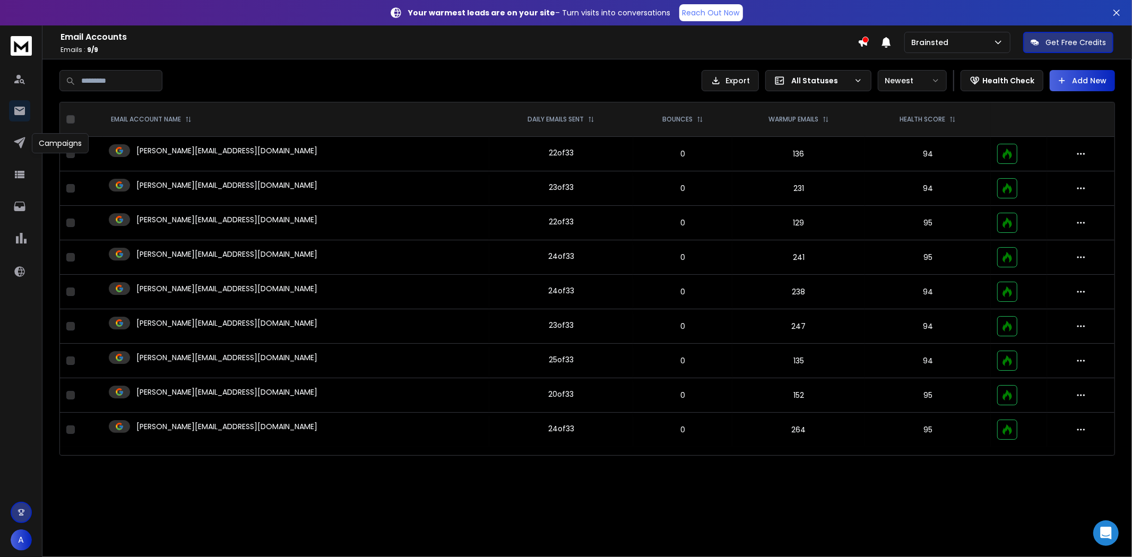
click at [19, 156] on div at bounding box center [21, 144] width 24 height 25
click at [19, 146] on icon at bounding box center [19, 142] width 13 height 13
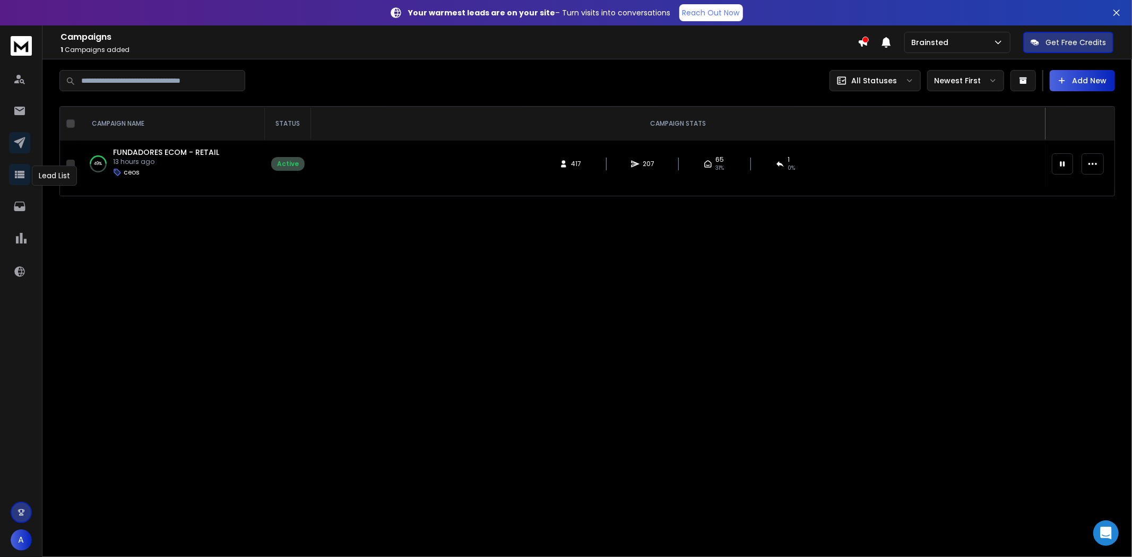
click at [22, 180] on icon at bounding box center [19, 174] width 13 height 13
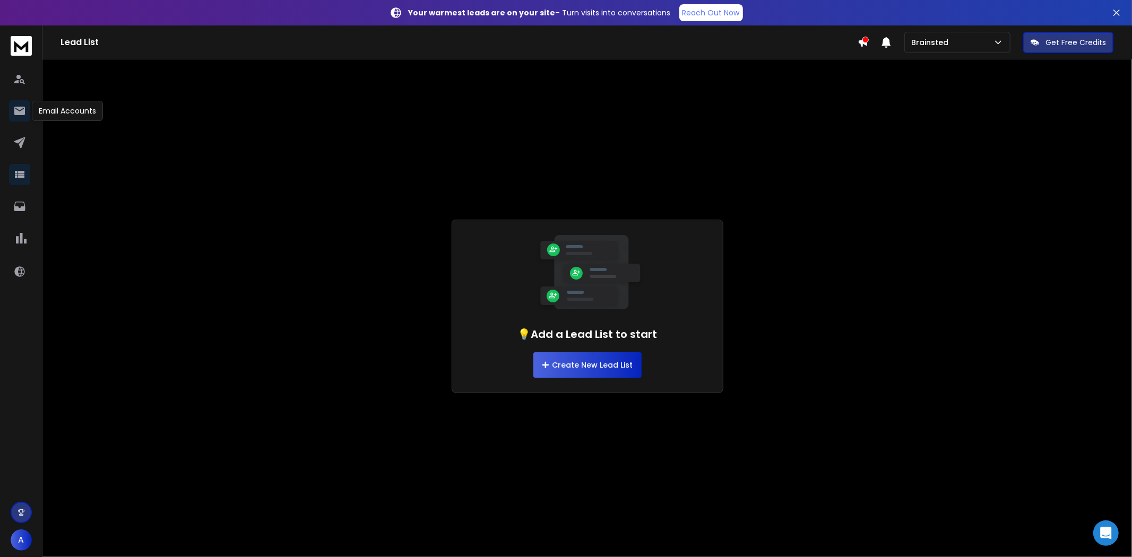
click at [22, 108] on icon at bounding box center [19, 111] width 11 height 8
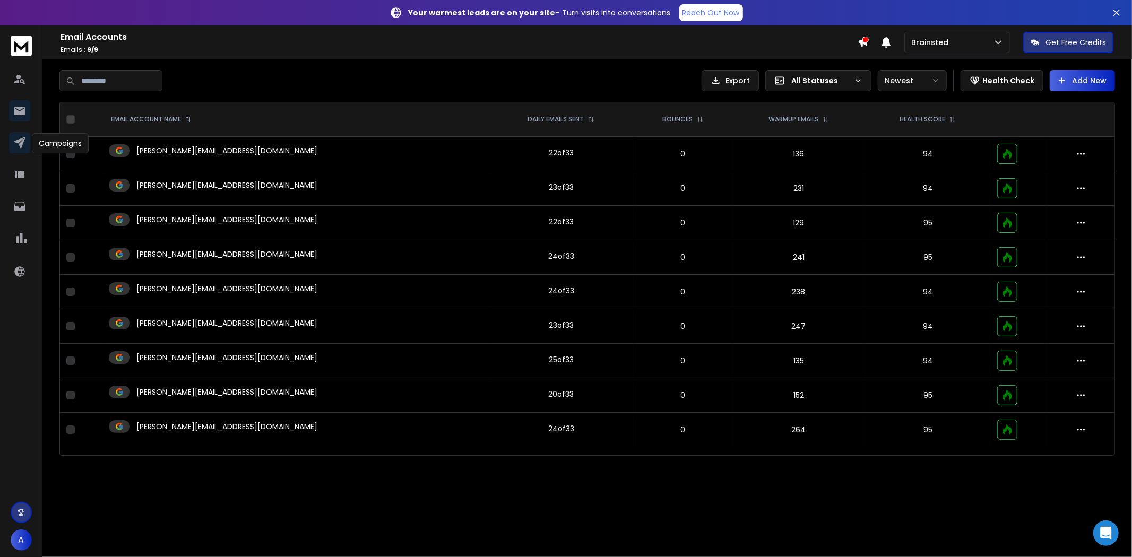
click at [20, 144] on icon at bounding box center [19, 142] width 11 height 11
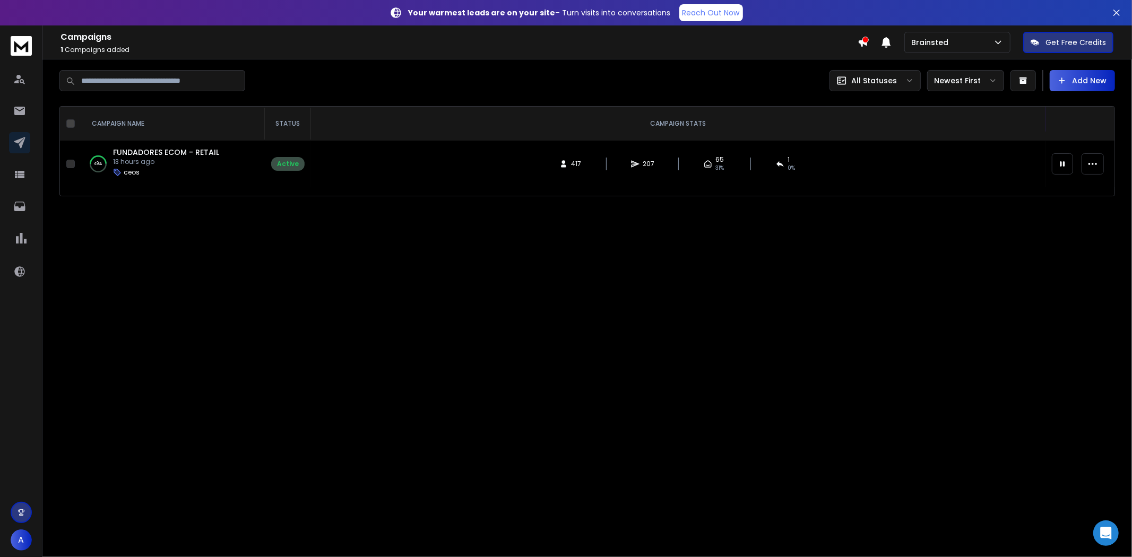
click at [181, 157] on link "FUNDADORES ECOM - RETAIL" at bounding box center [166, 152] width 106 height 11
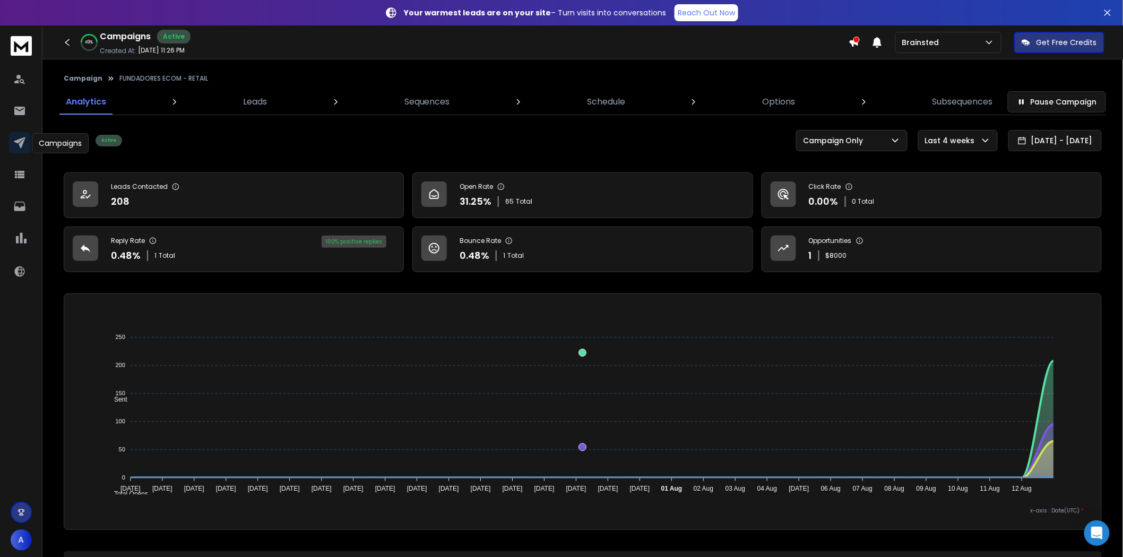
click at [14, 146] on icon at bounding box center [19, 142] width 13 height 13
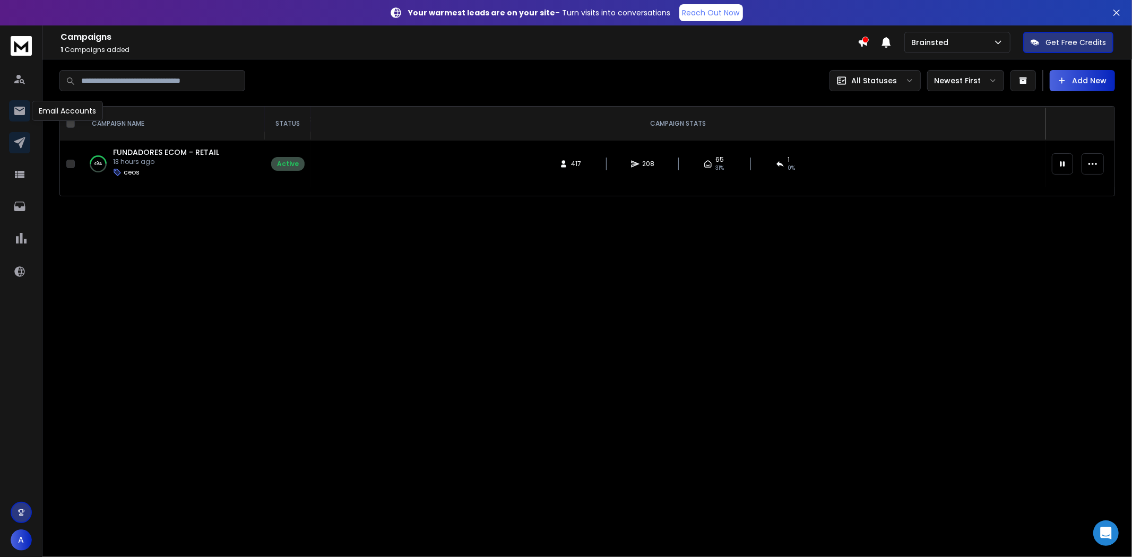
click at [16, 117] on icon at bounding box center [19, 111] width 13 height 13
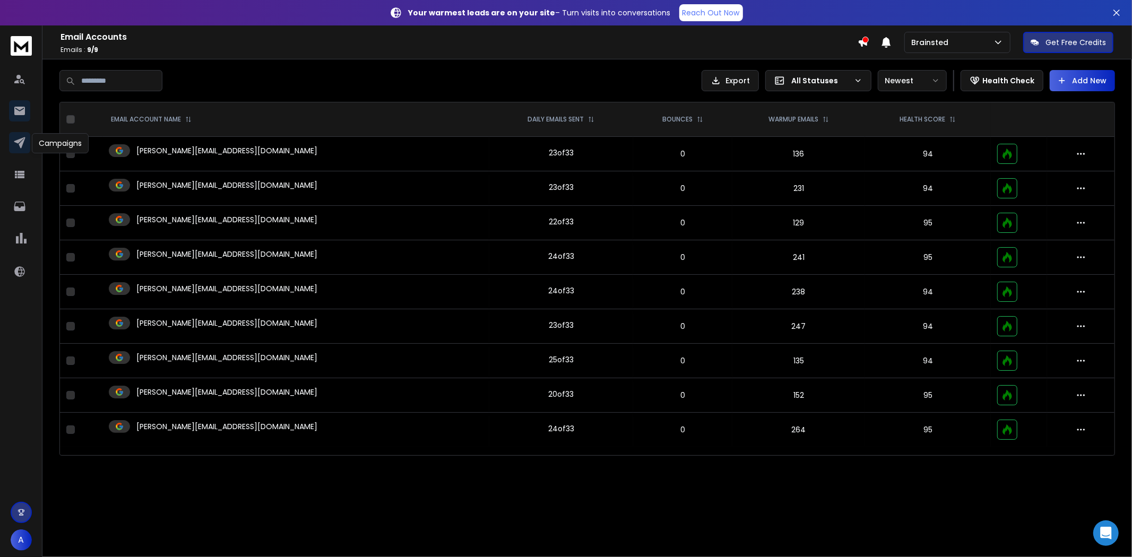
click at [21, 140] on icon at bounding box center [19, 142] width 11 height 11
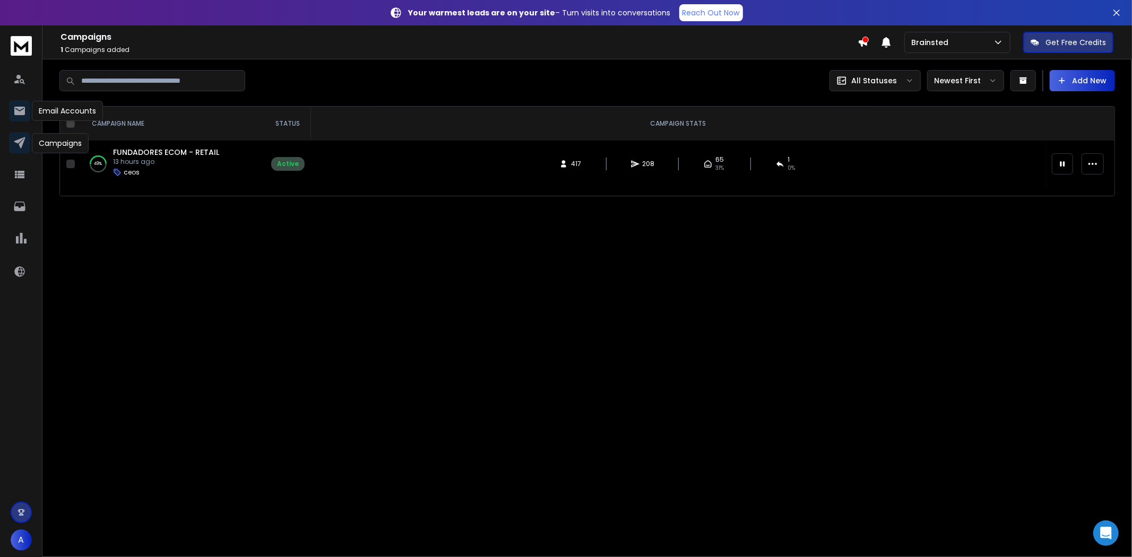
click at [19, 108] on icon at bounding box center [19, 111] width 11 height 8
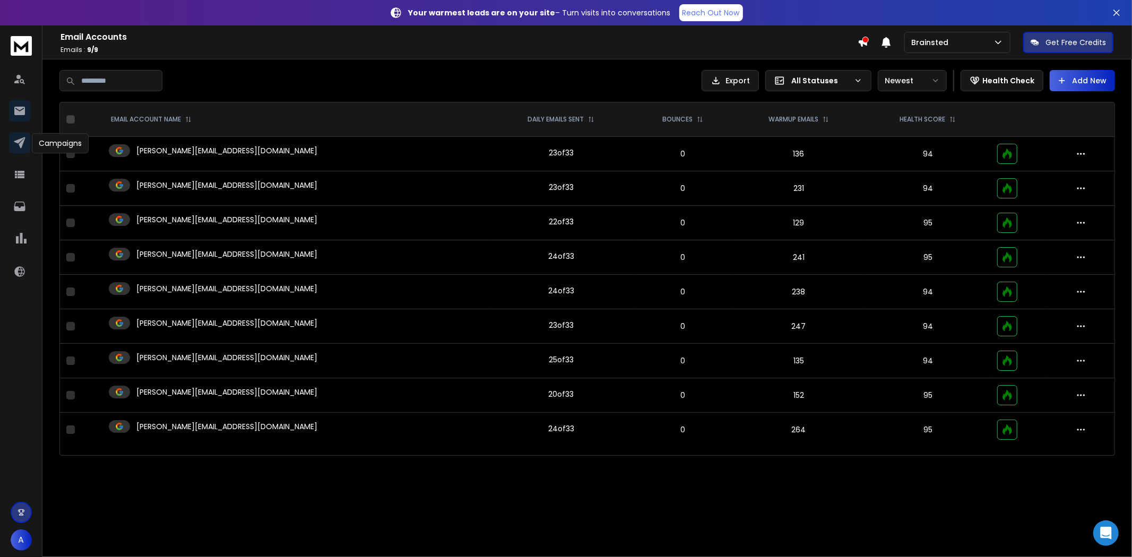
click at [24, 144] on icon at bounding box center [19, 142] width 13 height 13
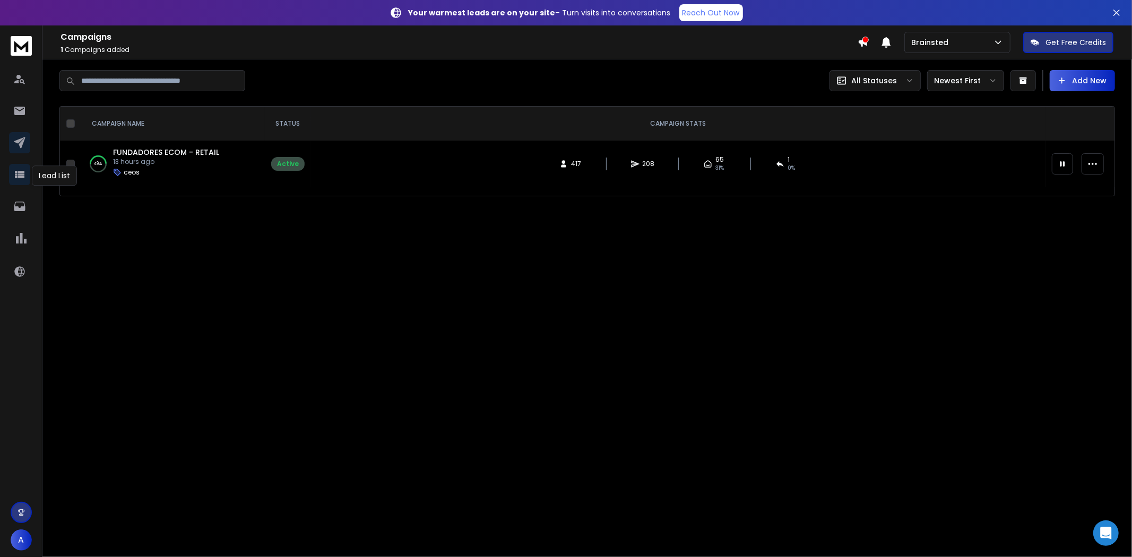
click at [19, 178] on icon at bounding box center [20, 174] width 10 height 7
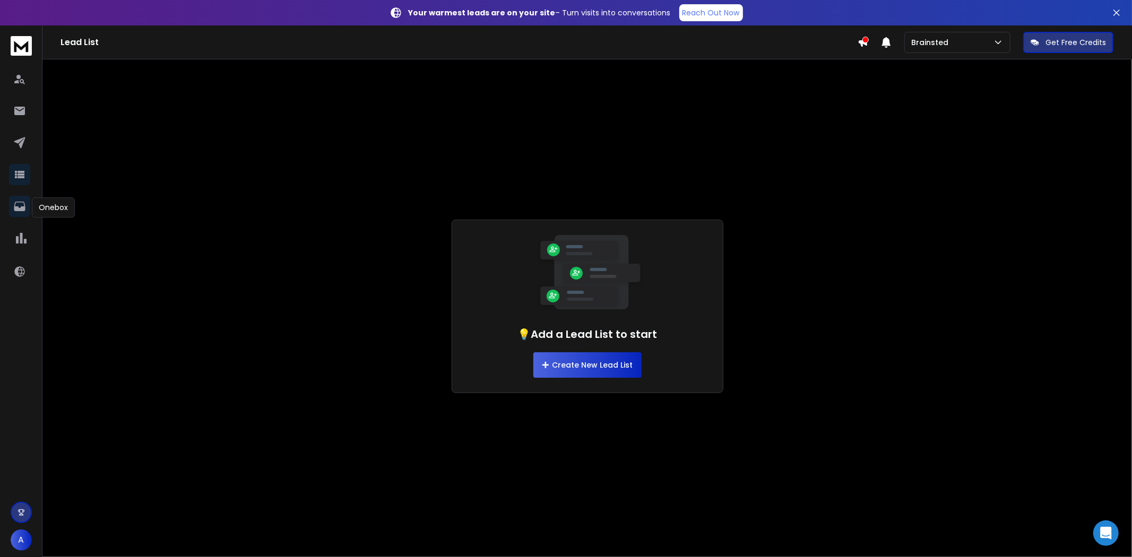
click at [16, 213] on icon at bounding box center [19, 206] width 13 height 13
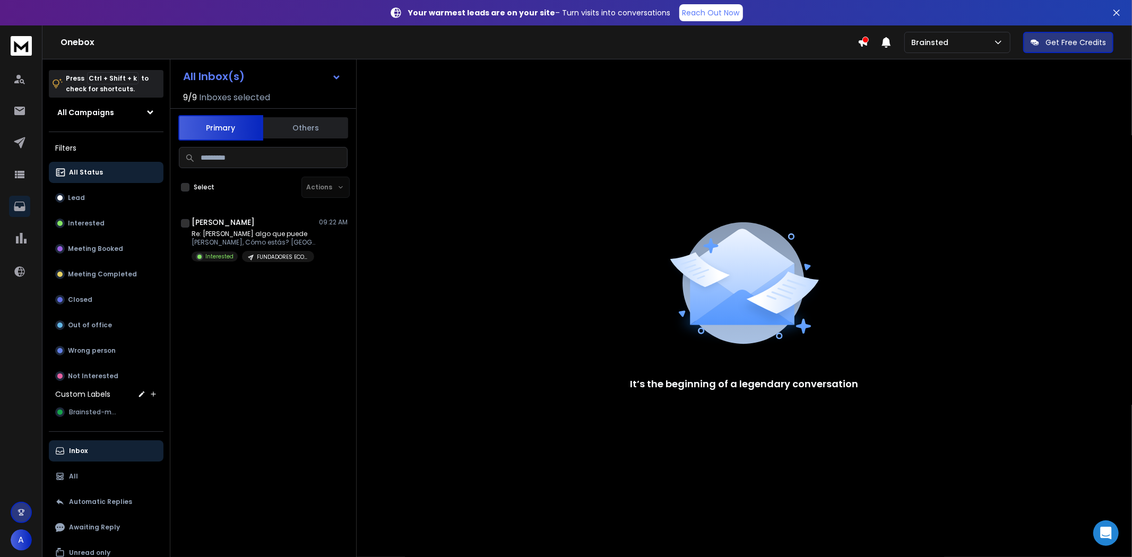
click at [38, 141] on div "A" at bounding box center [21, 293] width 42 height 536
click at [27, 141] on link at bounding box center [19, 142] width 21 height 21
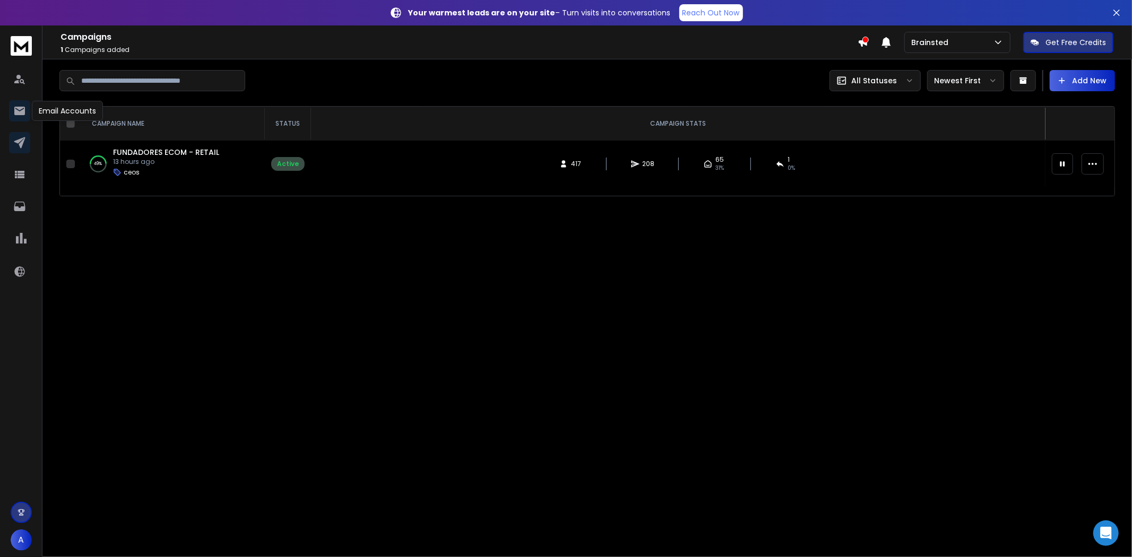
click at [27, 106] on link at bounding box center [19, 110] width 21 height 21
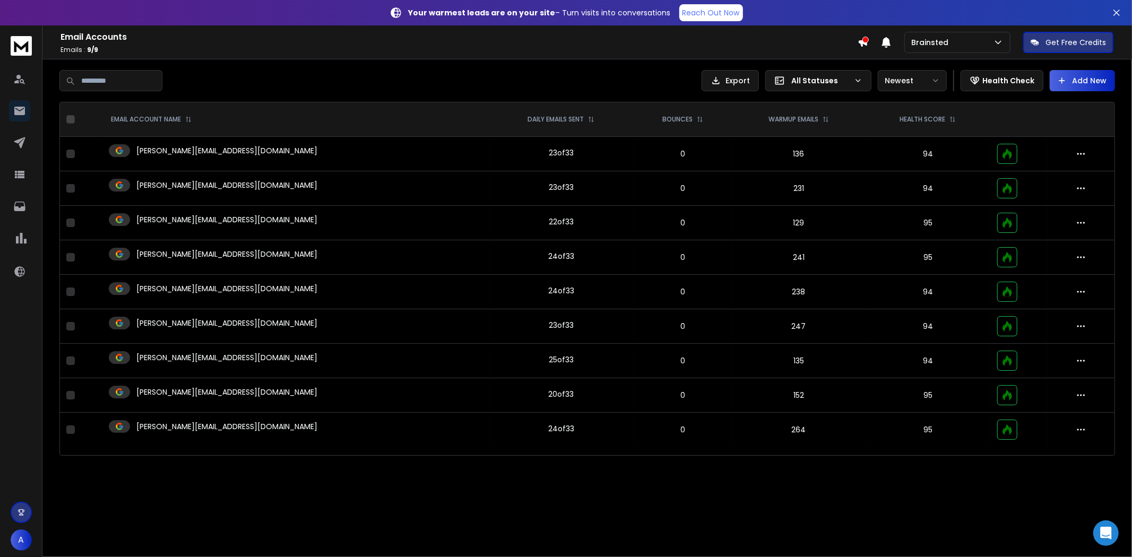
click at [190, 149] on p "[PERSON_NAME][EMAIL_ADDRESS][DOMAIN_NAME]" at bounding box center [226, 150] width 181 height 11
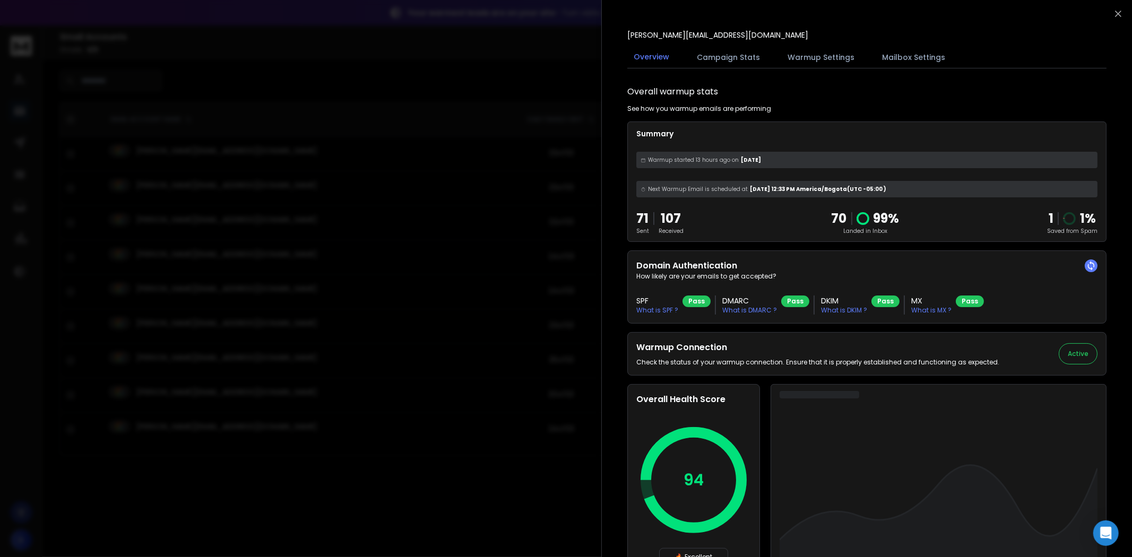
click at [745, 48] on button "Campaign Stats" at bounding box center [728, 57] width 76 height 23
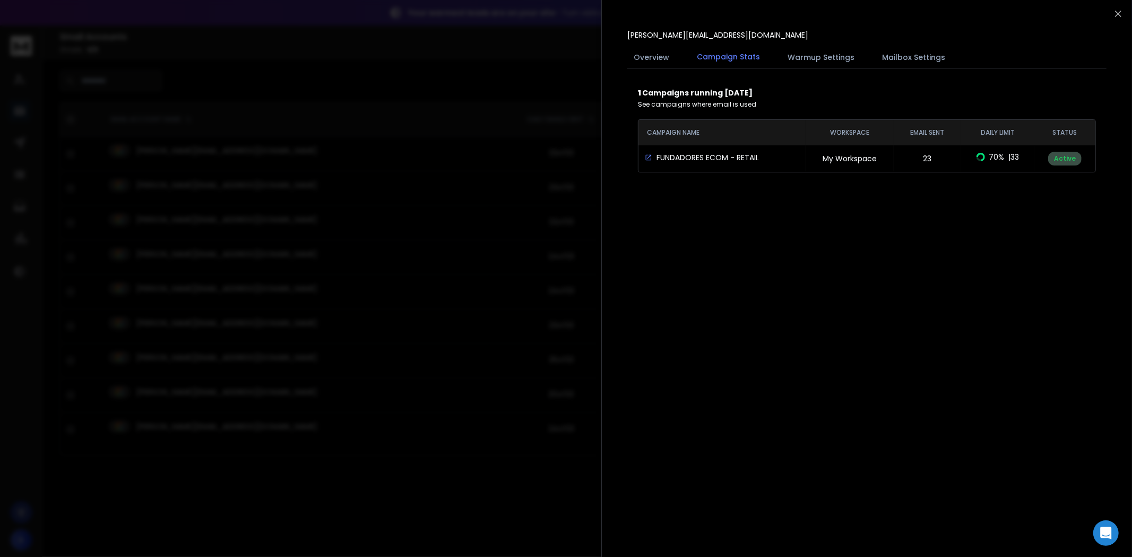
click at [806, 56] on button "Warmup Settings" at bounding box center [821, 57] width 80 height 23
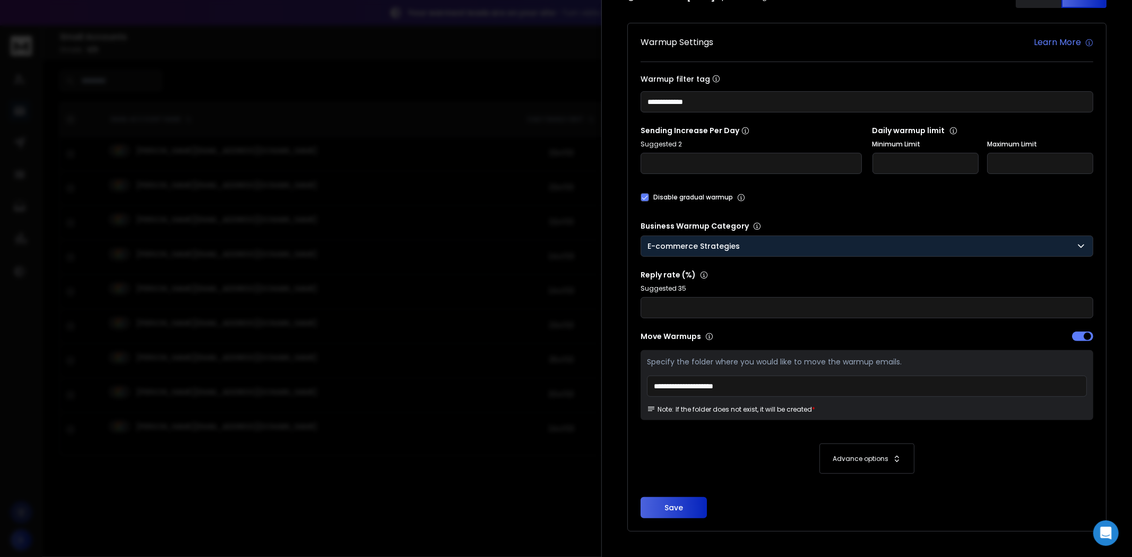
scroll to position [101, 0]
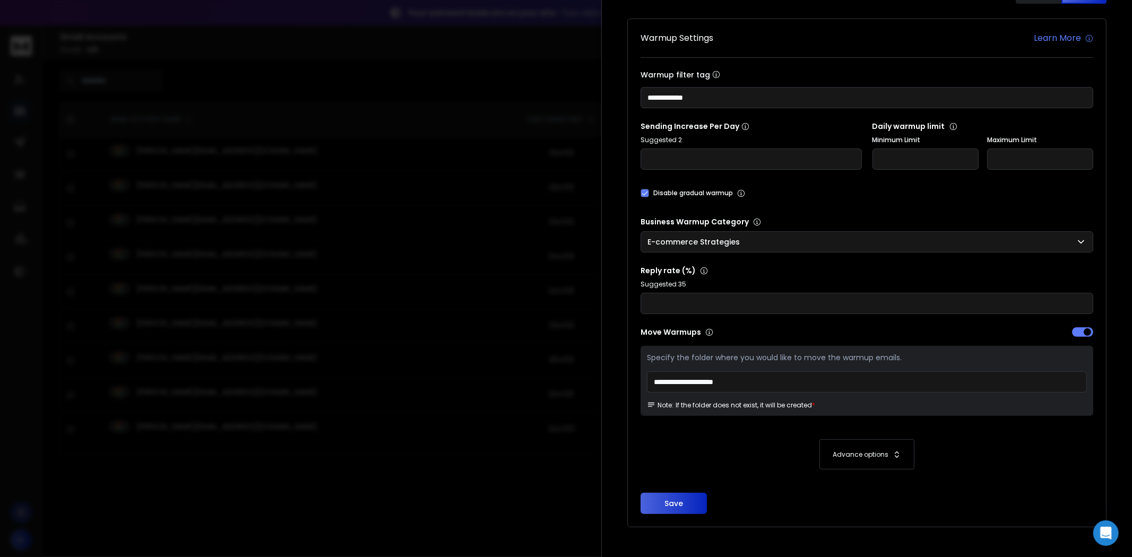
click at [880, 452] on p "Advance options" at bounding box center [861, 455] width 56 height 8
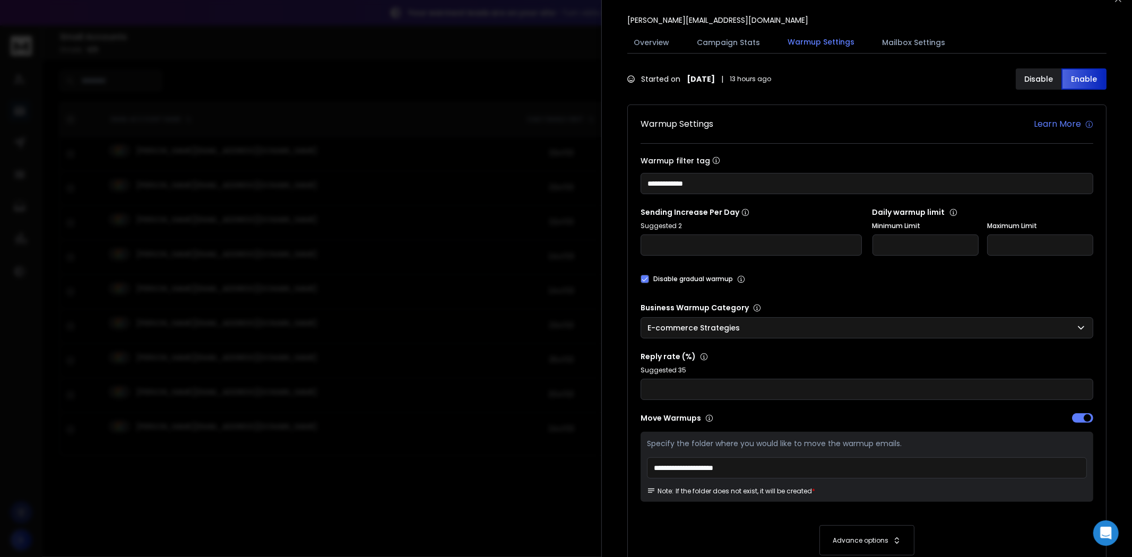
scroll to position [0, 0]
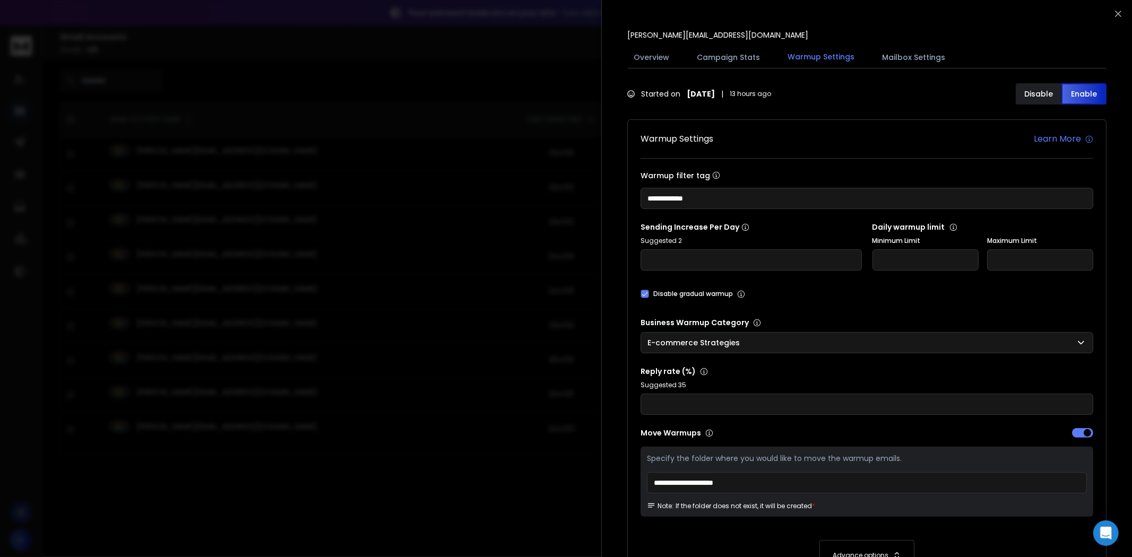
click at [908, 54] on button "Mailbox Settings" at bounding box center [914, 57] width 76 height 23
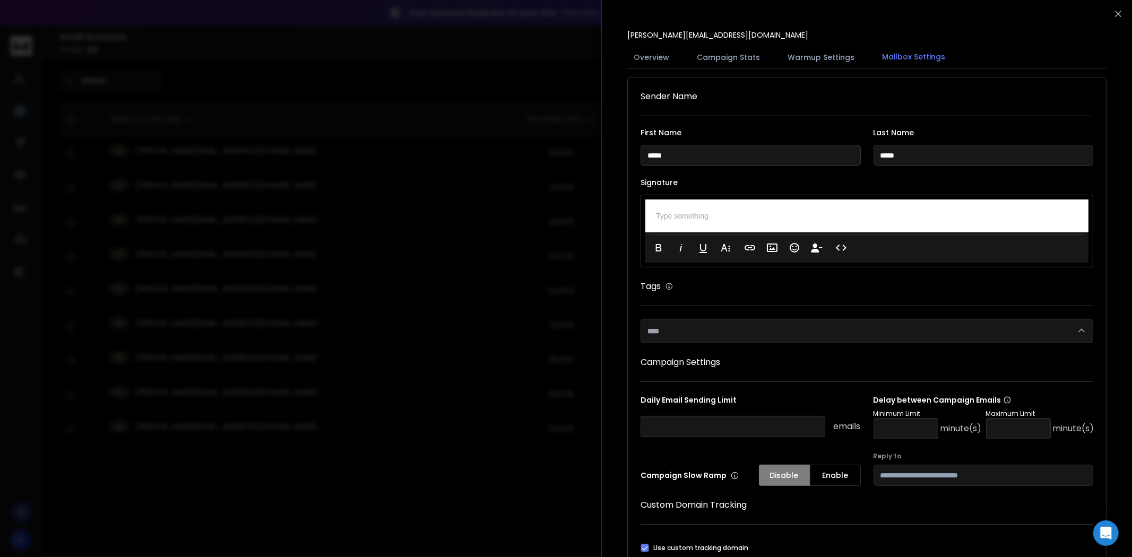
click at [739, 49] on button "Campaign Stats" at bounding box center [728, 57] width 76 height 23
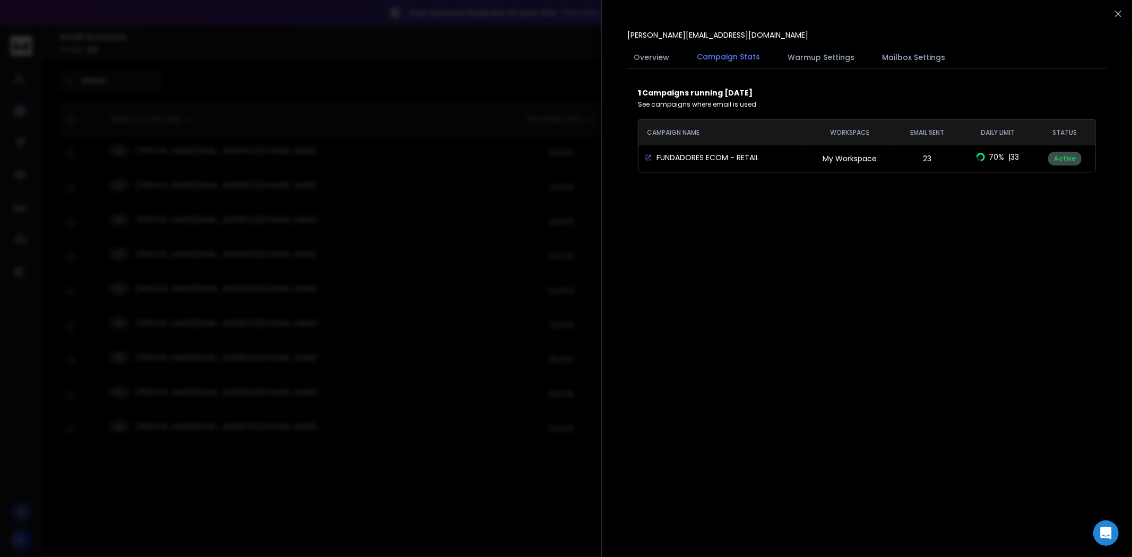
click at [662, 52] on button "Overview" at bounding box center [651, 57] width 48 height 23
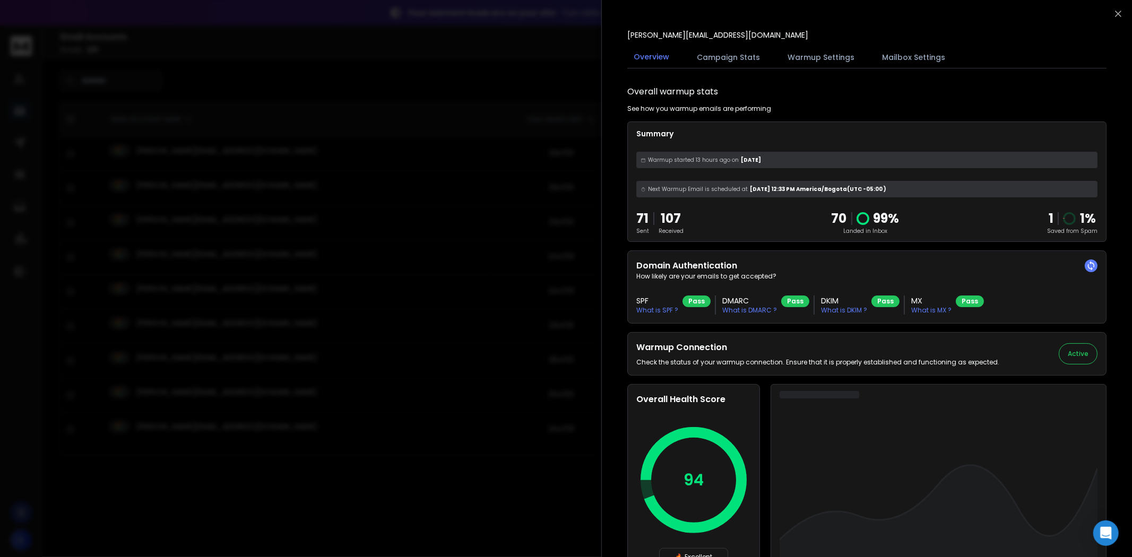
click at [422, 186] on div at bounding box center [566, 278] width 1132 height 557
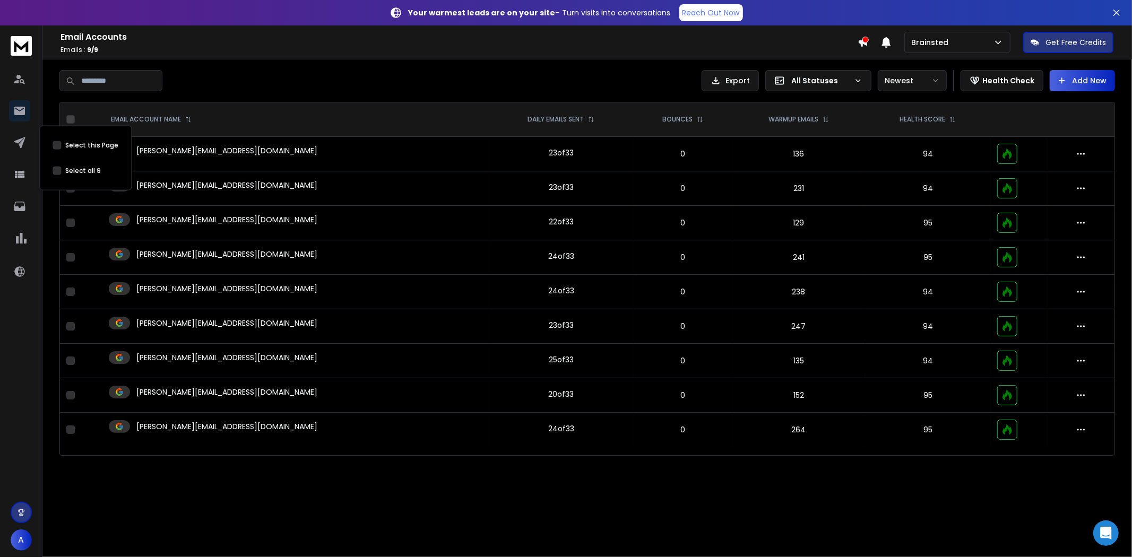
click at [69, 120] on button "Select this Page" at bounding box center [70, 119] width 8 height 8
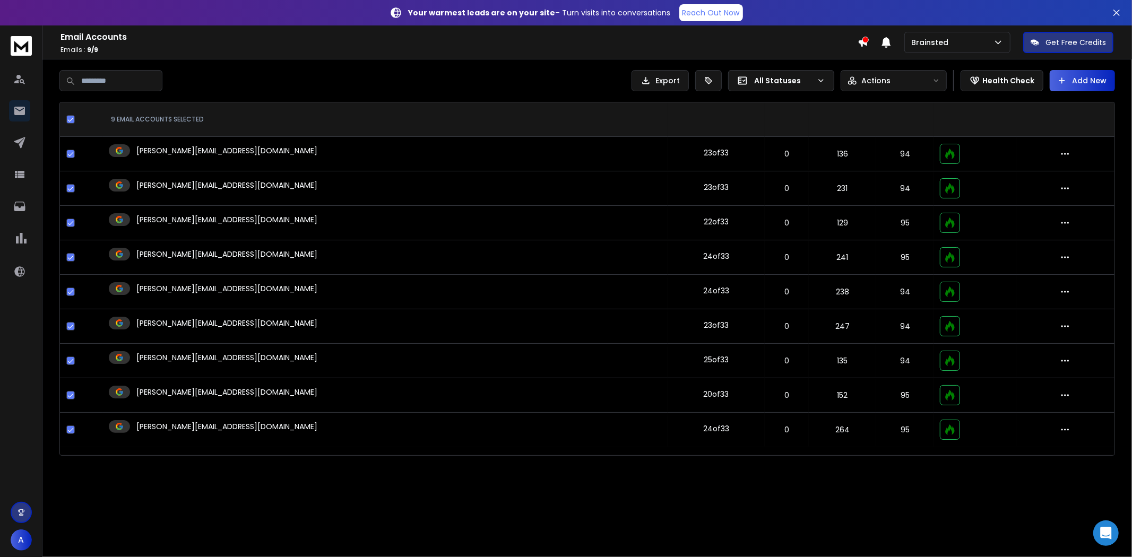
click at [272, 72] on div at bounding box center [342, 80] width 566 height 21
click at [21, 134] on link at bounding box center [19, 142] width 21 height 21
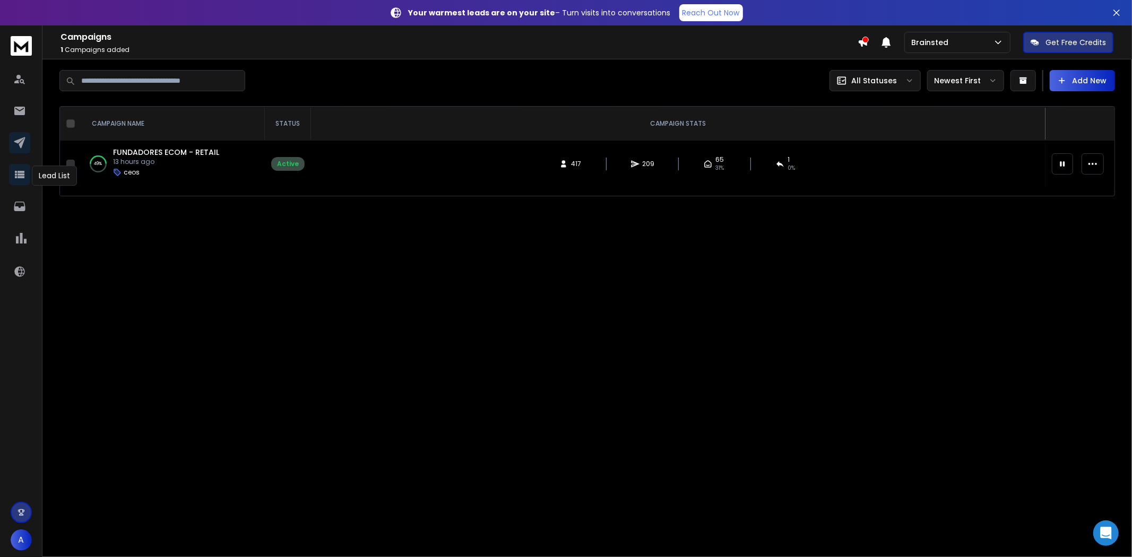
click at [23, 177] on icon at bounding box center [20, 174] width 10 height 7
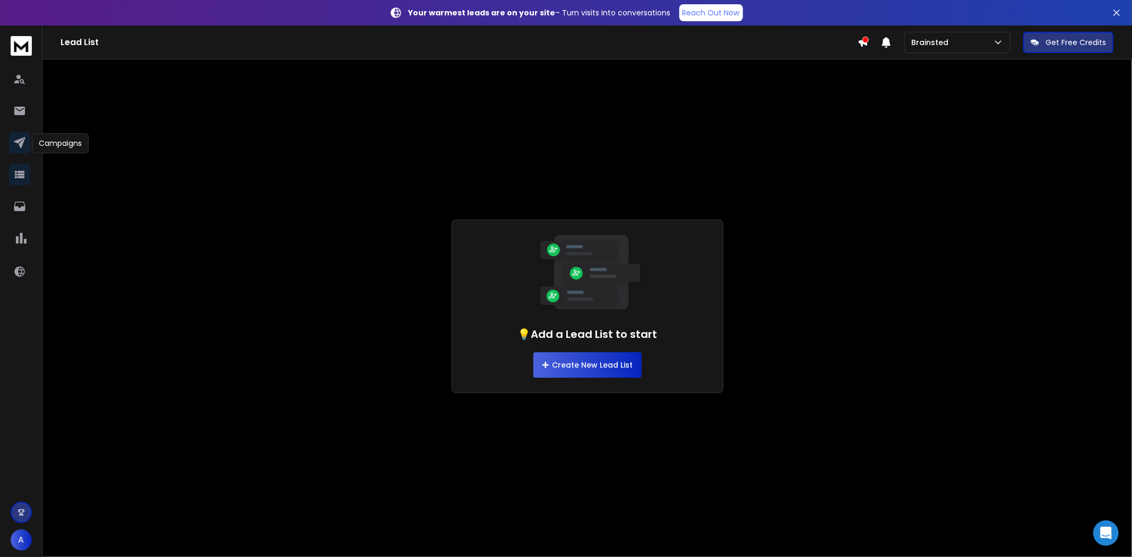
click at [19, 139] on icon at bounding box center [19, 142] width 13 height 13
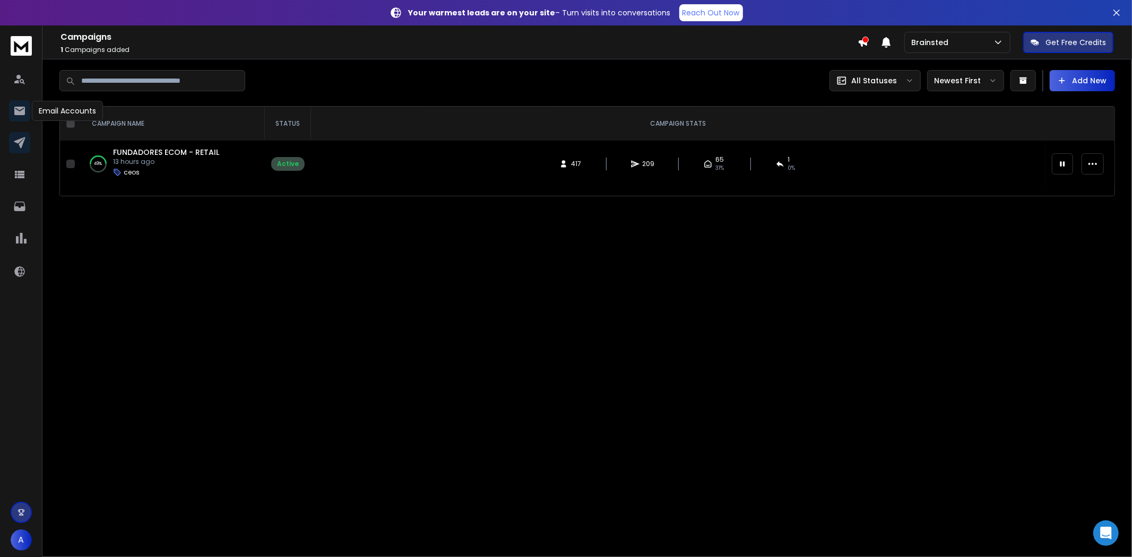
click at [25, 110] on link at bounding box center [19, 110] width 21 height 21
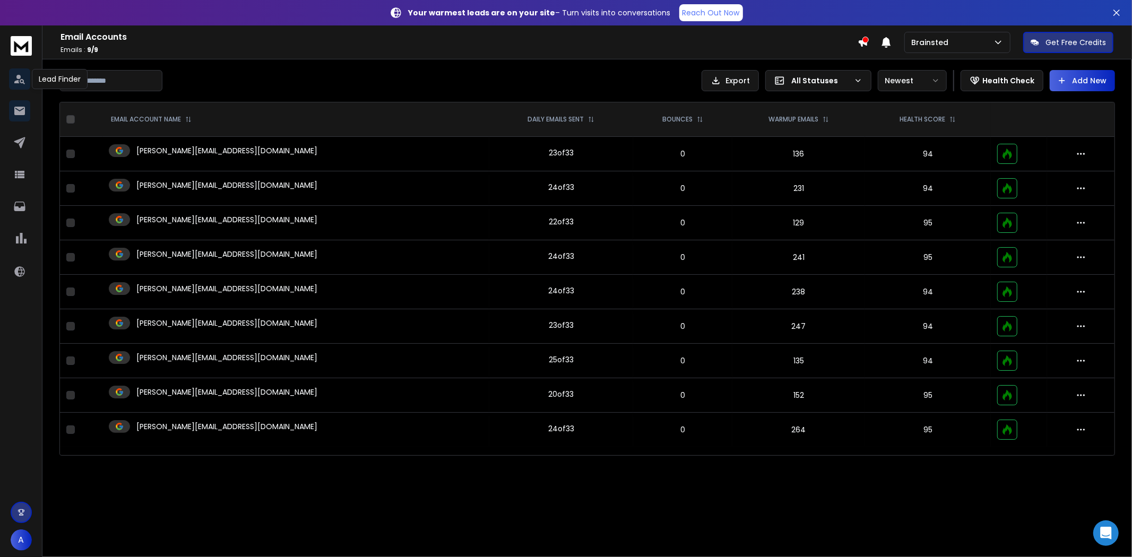
click at [24, 81] on icon at bounding box center [19, 79] width 13 height 13
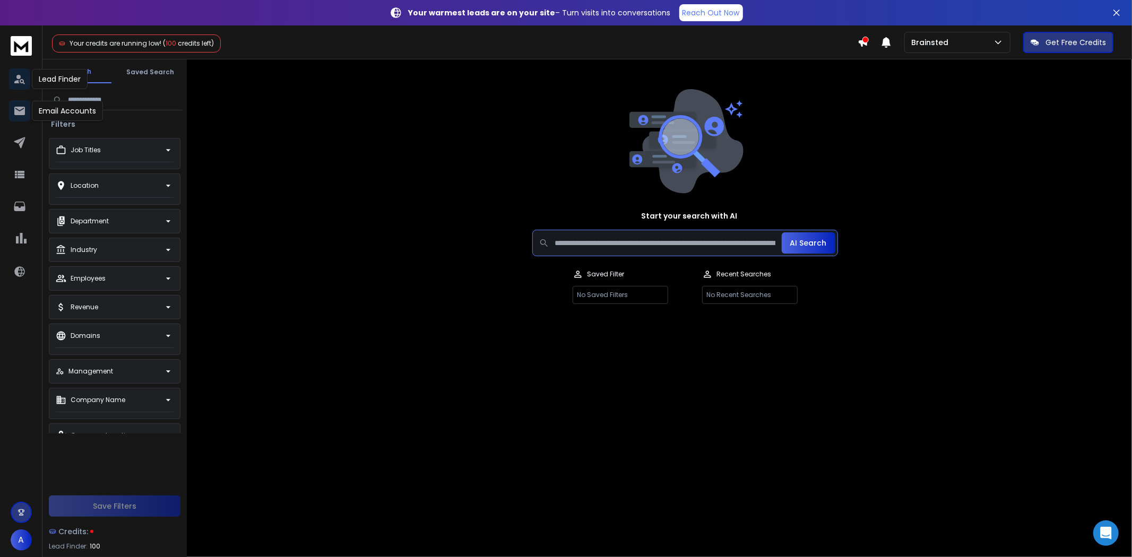
click at [20, 109] on icon at bounding box center [19, 111] width 11 height 8
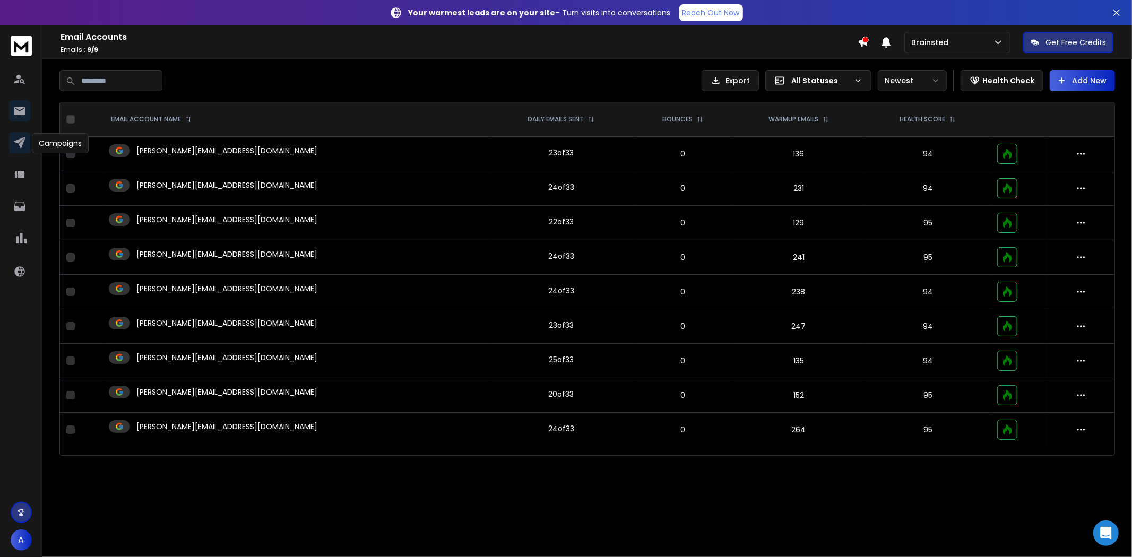
click at [23, 140] on icon at bounding box center [19, 142] width 11 height 11
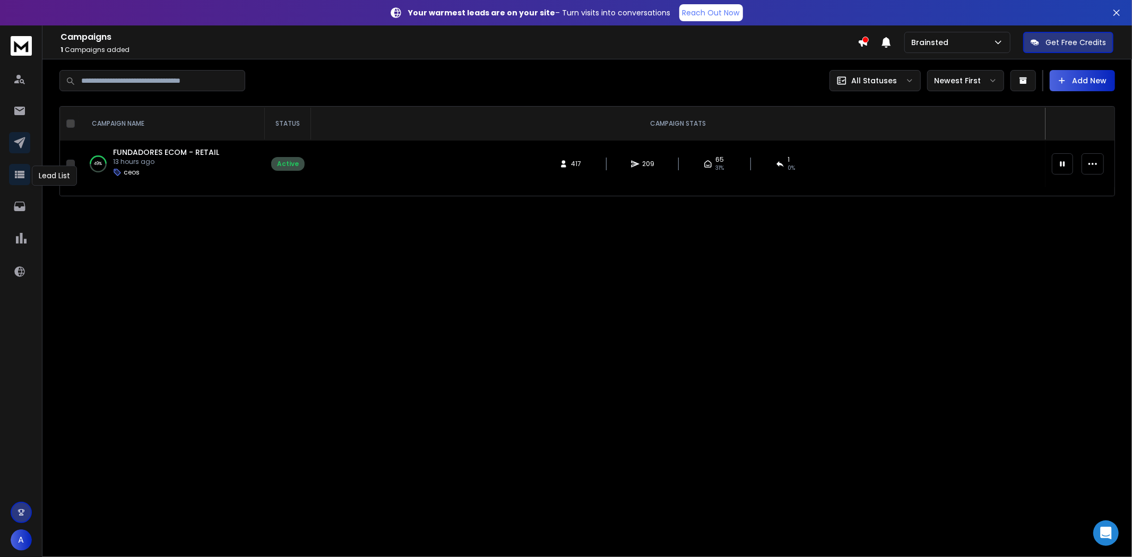
click at [24, 177] on icon at bounding box center [19, 174] width 13 height 13
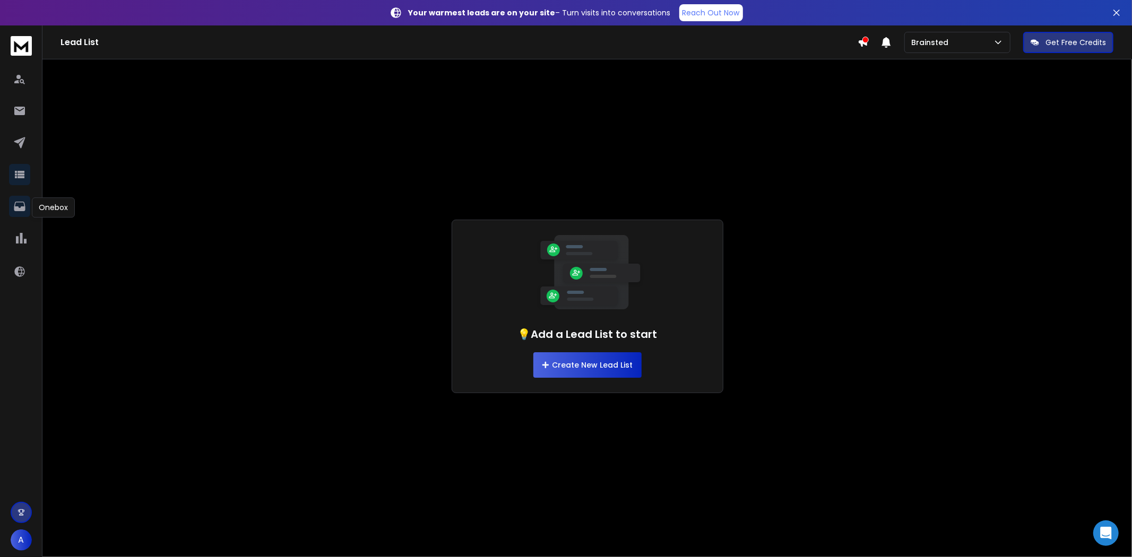
click at [24, 206] on icon at bounding box center [19, 207] width 11 height 10
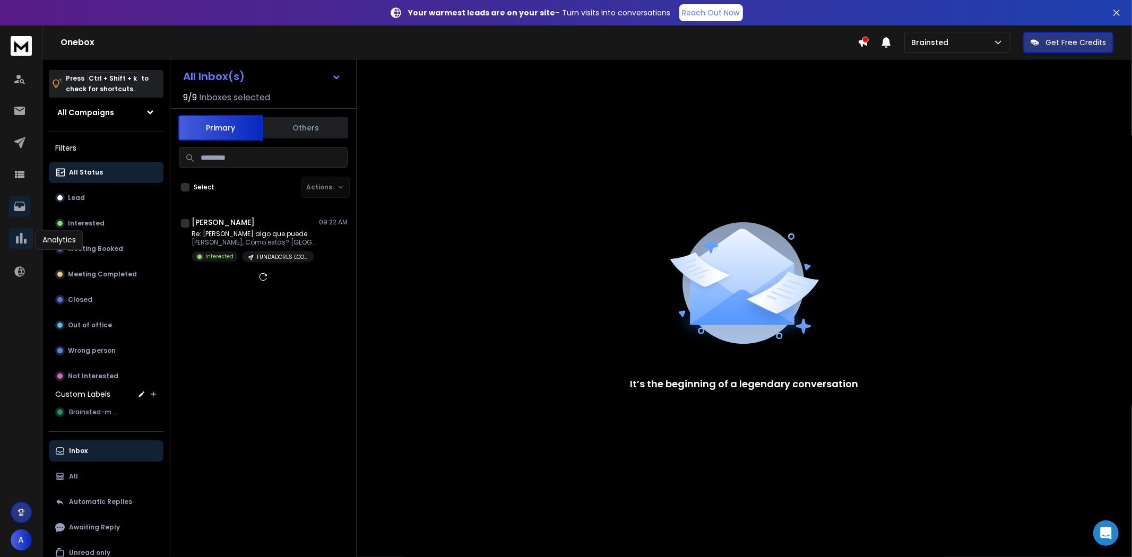
click at [23, 236] on icon at bounding box center [21, 238] width 16 height 16
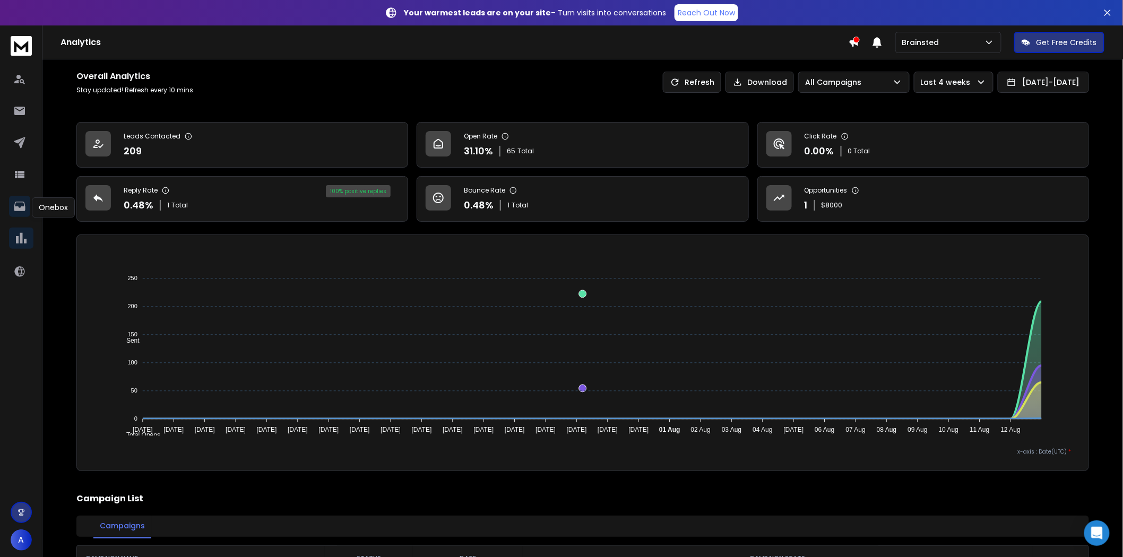
click at [13, 199] on link at bounding box center [19, 206] width 21 height 21
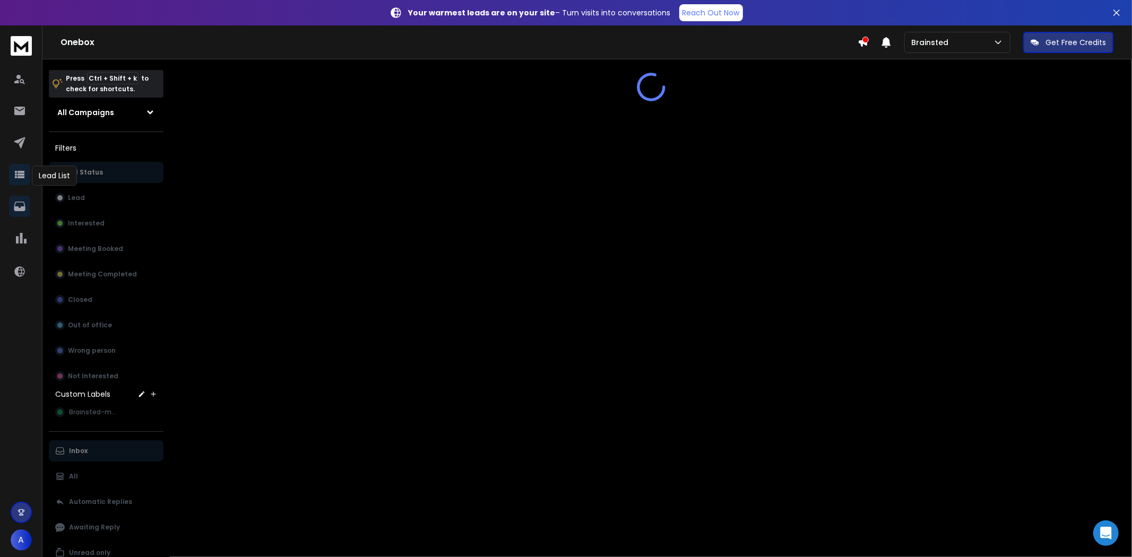
click at [13, 175] on icon at bounding box center [19, 174] width 13 height 13
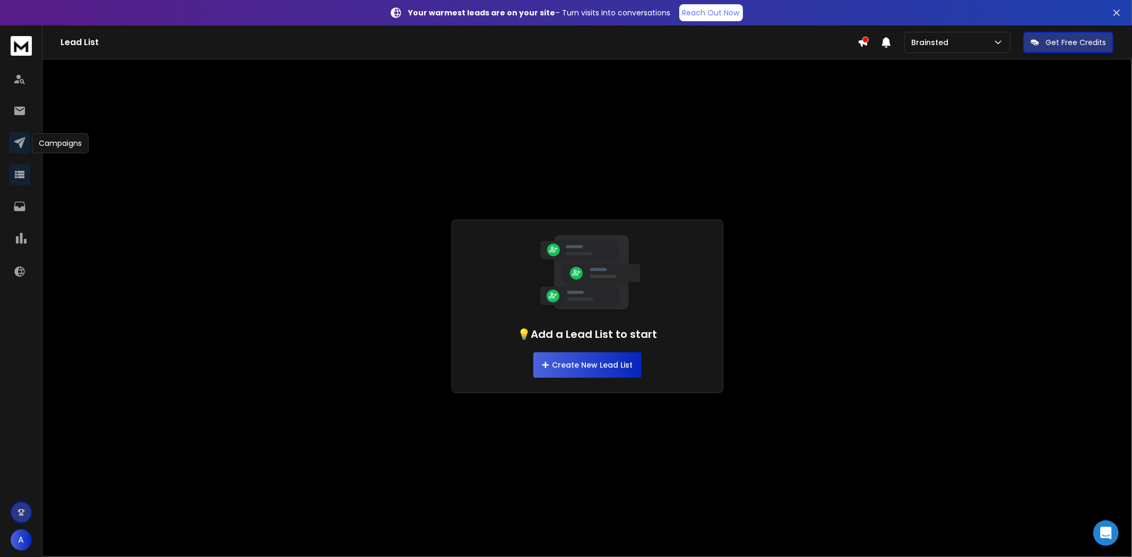
click at [16, 146] on icon at bounding box center [19, 142] width 13 height 13
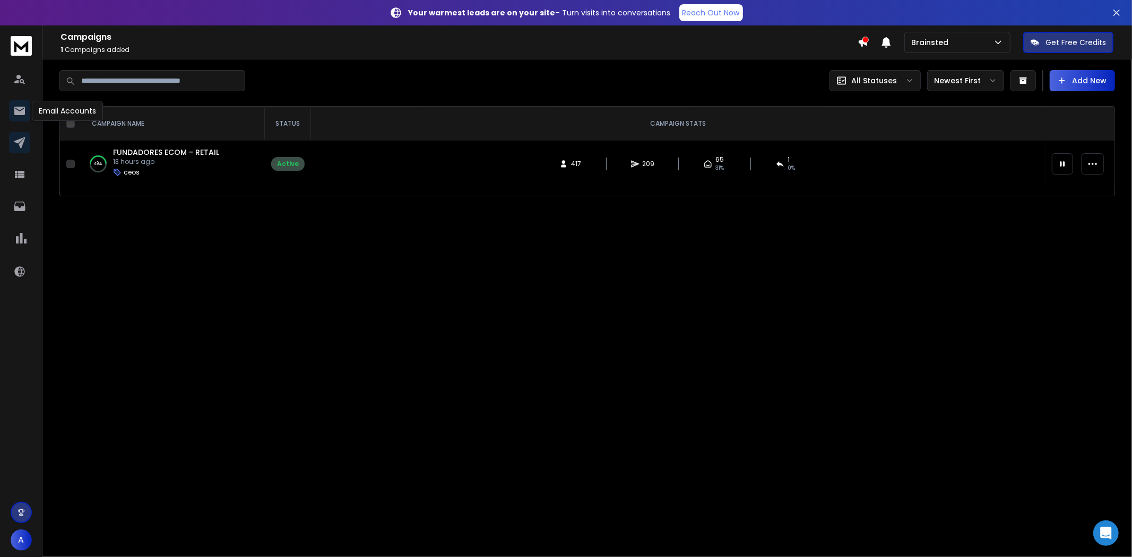
click at [18, 106] on icon at bounding box center [19, 111] width 13 height 13
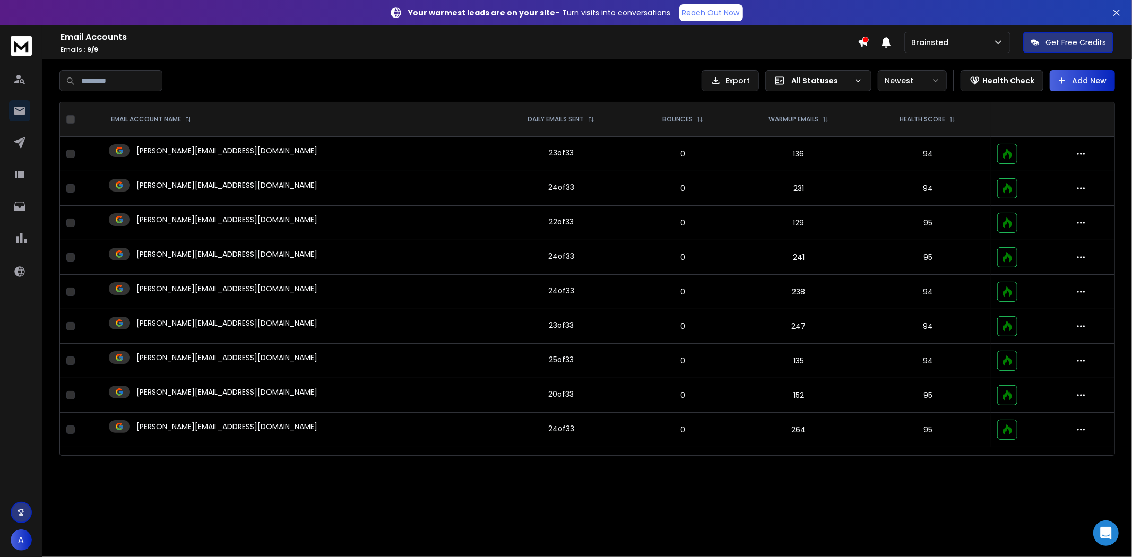
click at [315, 85] on div at bounding box center [377, 80] width 636 height 21
